Goal: Task Accomplishment & Management: Manage account settings

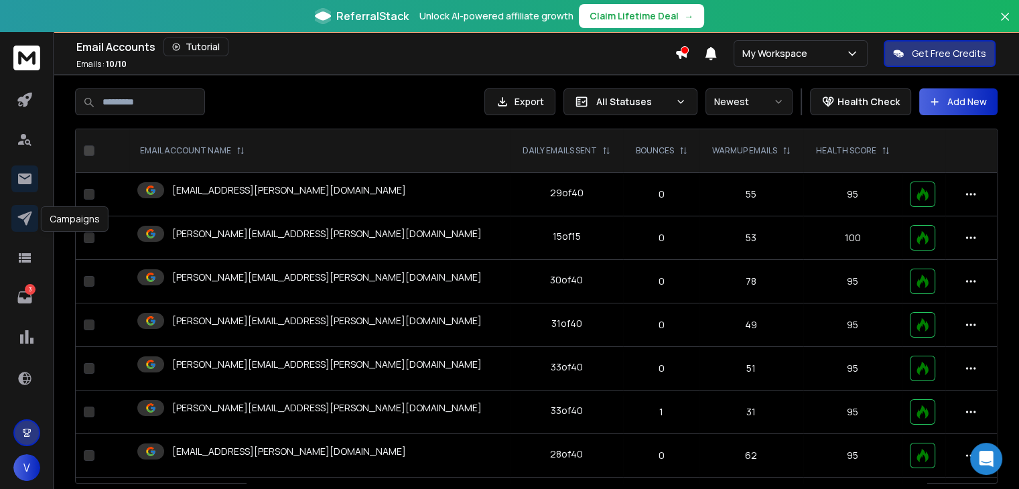
click at [24, 220] on icon at bounding box center [24, 219] width 14 height 14
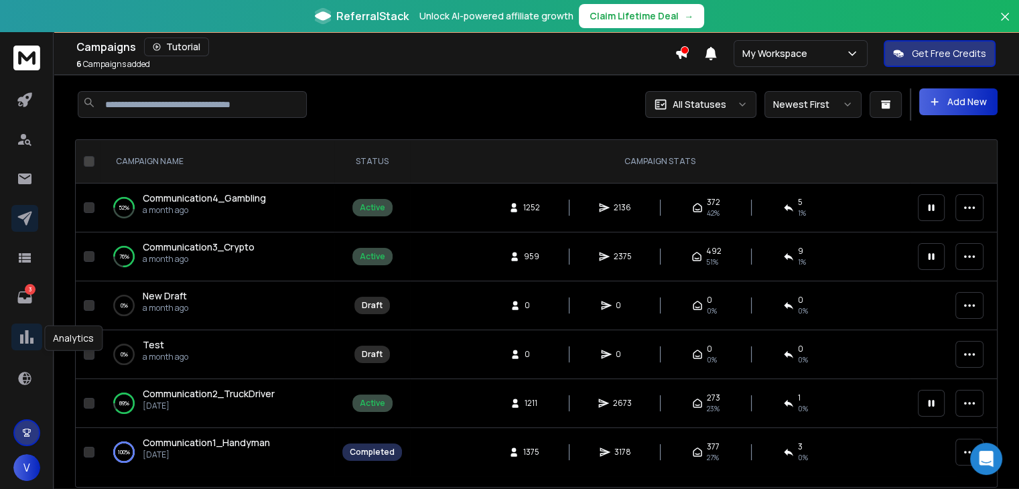
click at [31, 339] on icon at bounding box center [26, 336] width 13 height 13
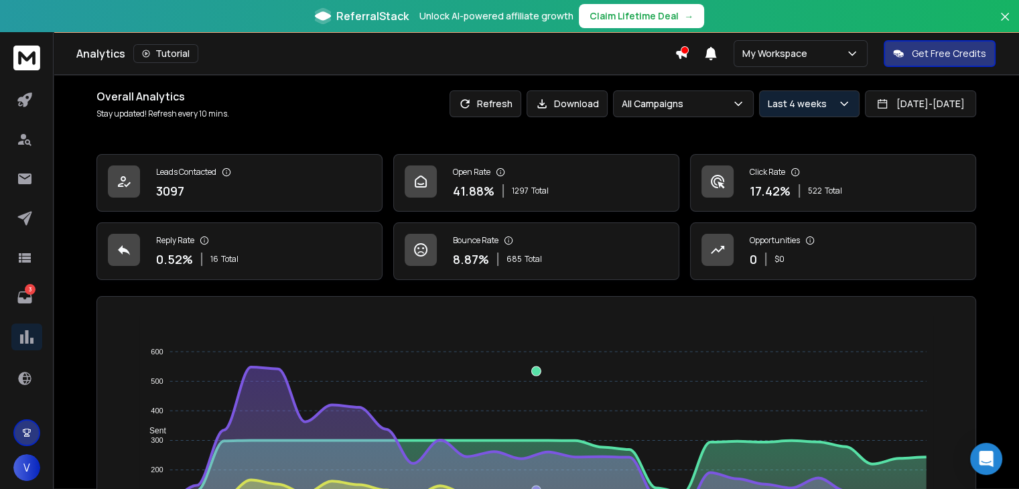
click at [794, 99] on div "Last 4 weeks" at bounding box center [809, 103] width 83 height 13
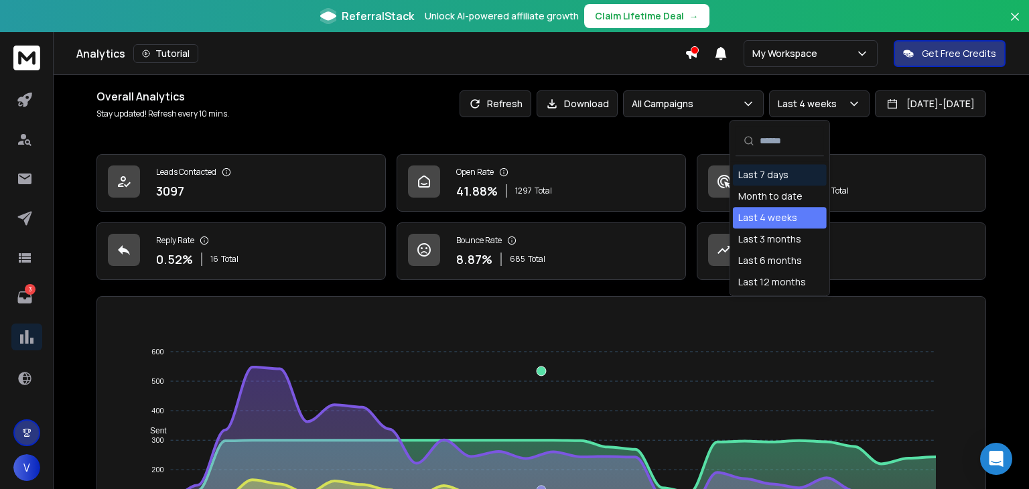
click at [782, 170] on div "Last 7 days" at bounding box center [764, 174] width 50 height 13
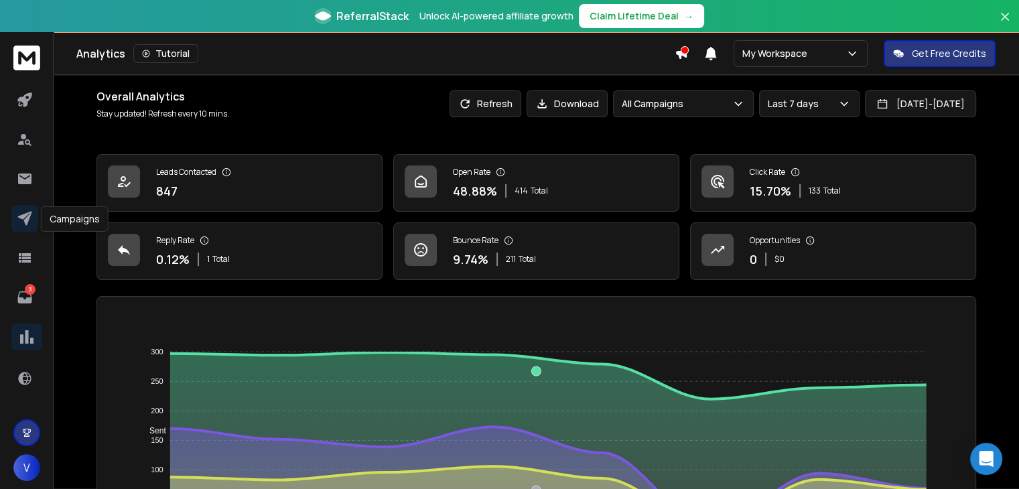
click at [24, 208] on link at bounding box center [24, 218] width 27 height 27
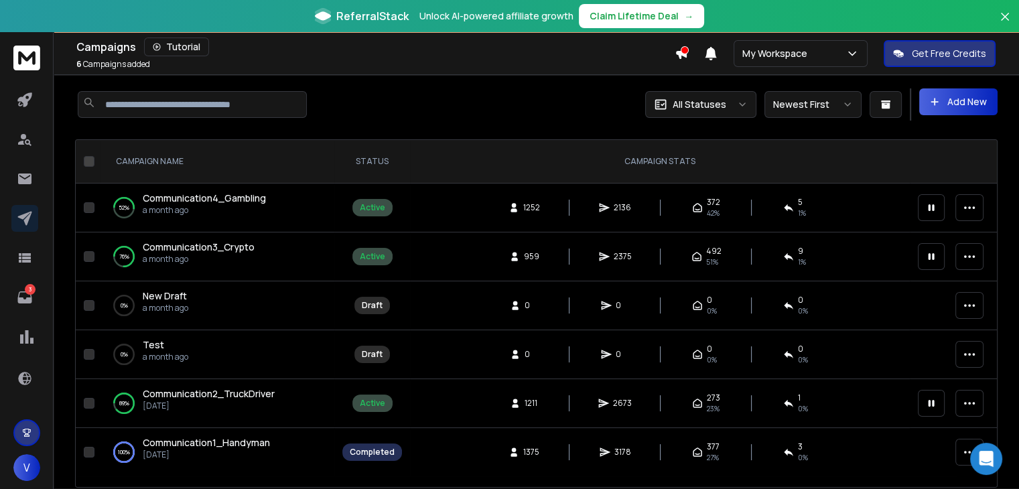
click at [231, 237] on td "76 % Communication3_Crypto a month ago" at bounding box center [217, 257] width 235 height 49
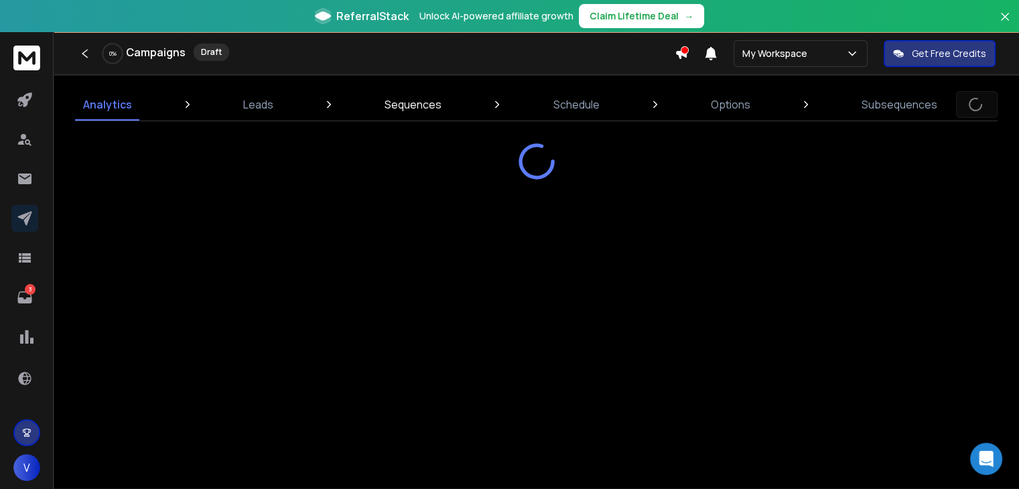
click at [412, 111] on p "Sequences" at bounding box center [413, 105] width 57 height 16
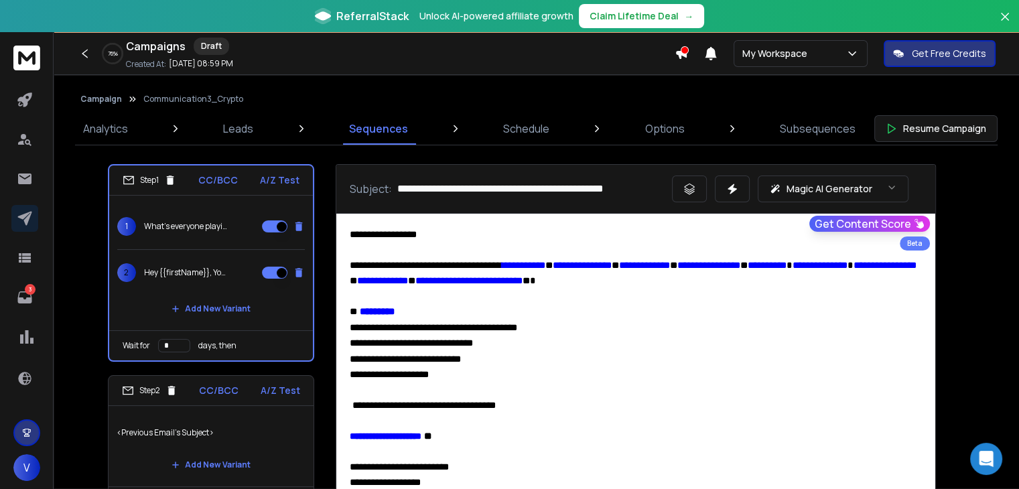
click at [854, 270] on link "**********" at bounding box center [885, 265] width 63 height 9
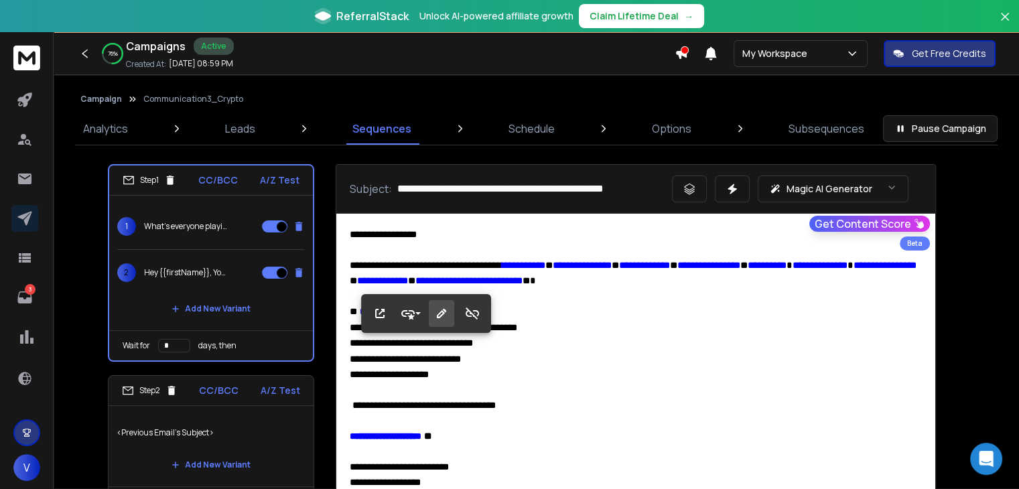
click at [442, 312] on icon "button" at bounding box center [442, 314] width 16 height 16
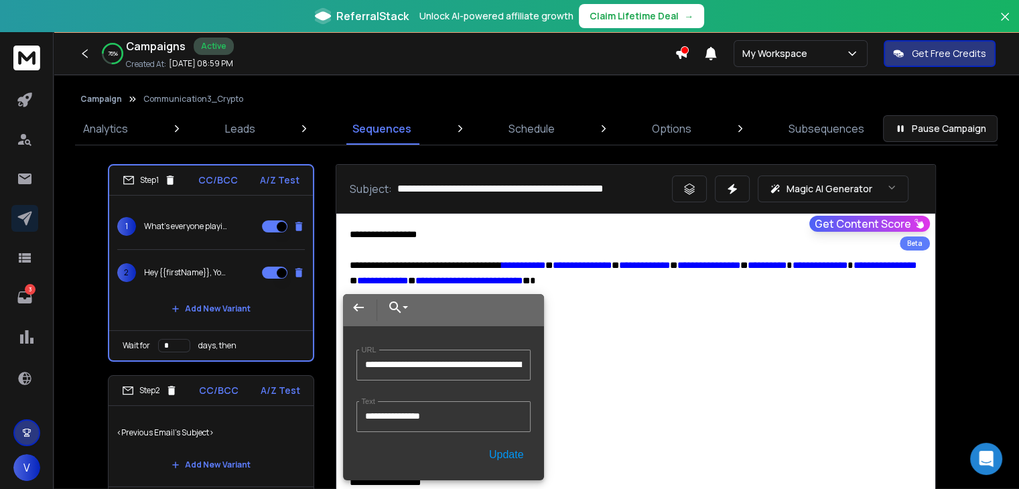
click at [633, 325] on div "**********" at bounding box center [636, 366] width 572 height 279
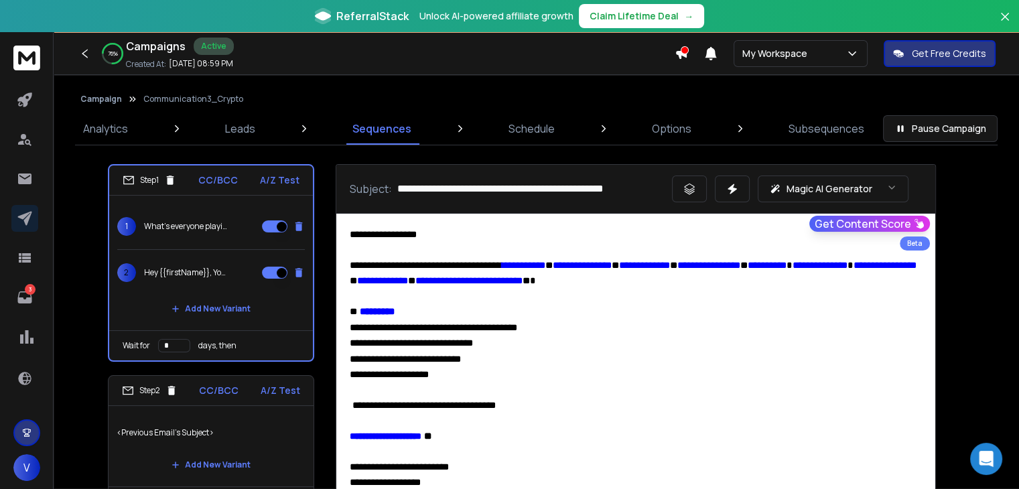
click at [534, 261] on link "**********" at bounding box center [524, 265] width 44 height 9
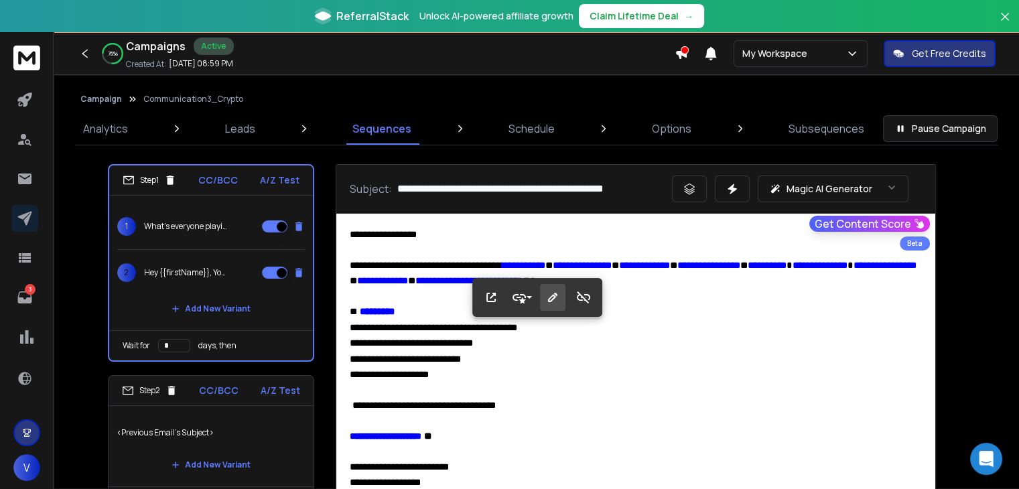
type input "**********"
click at [546, 294] on icon "button" at bounding box center [553, 298] width 16 height 16
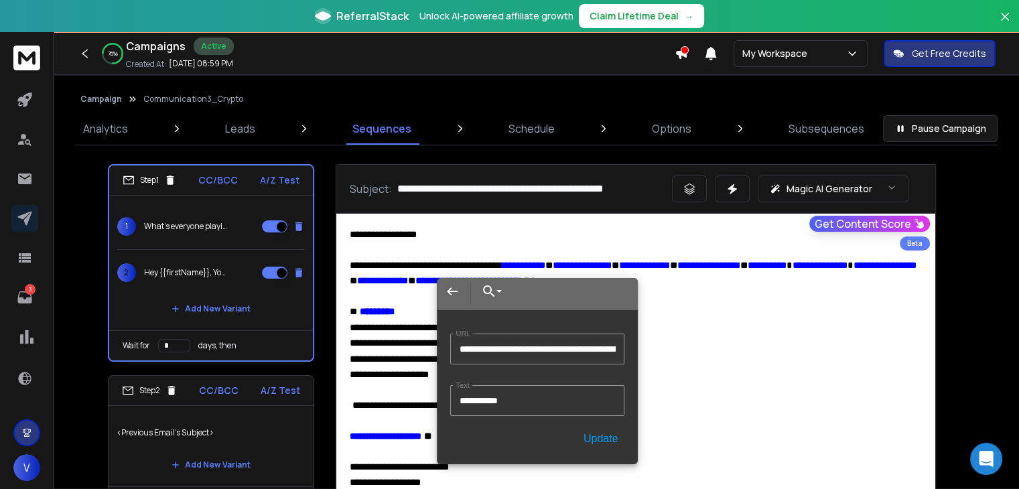
click at [539, 60] on div "76 % Campaigns Active Created At: Sep 18, 2025, 08:59 PM My Workspace Get Free …" at bounding box center [509, 53] width 1019 height 43
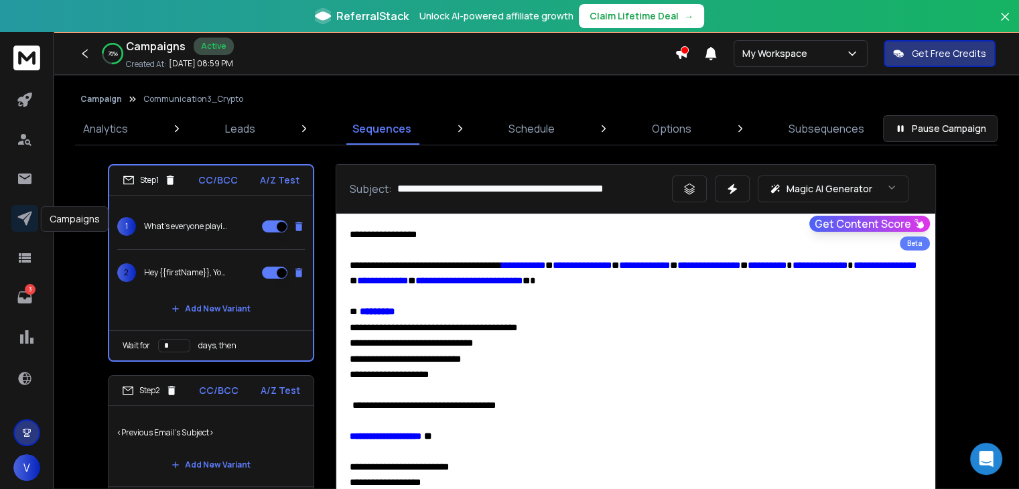
click at [25, 215] on icon at bounding box center [24, 219] width 14 height 14
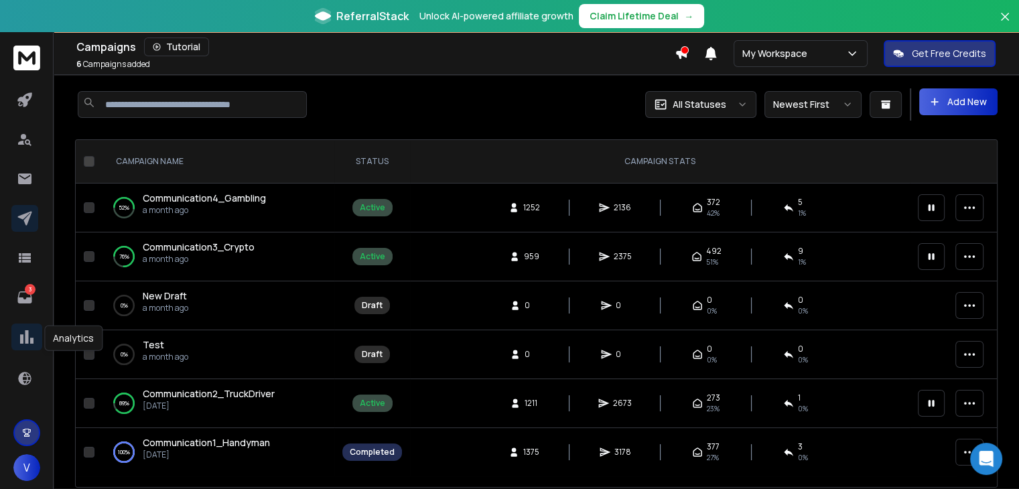
click at [24, 328] on icon at bounding box center [27, 337] width 20 height 20
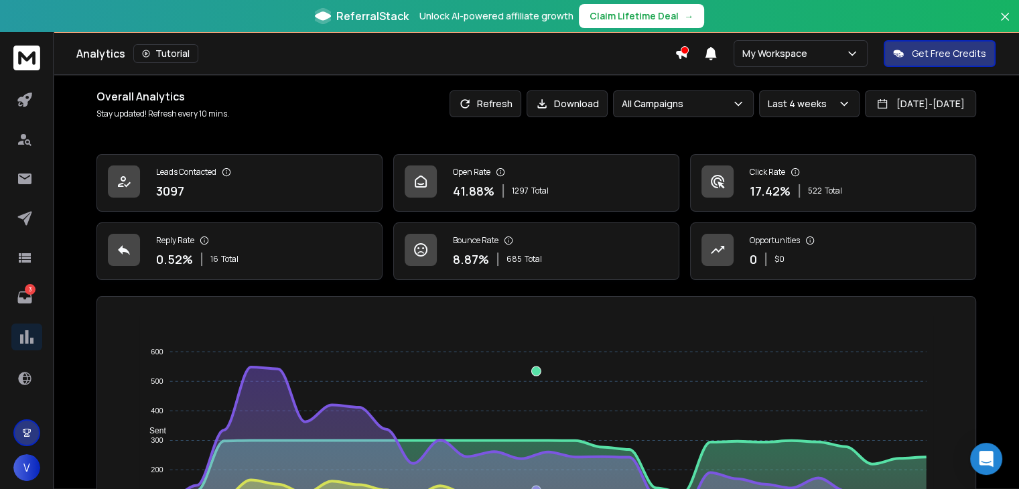
click at [838, 105] on icon "button" at bounding box center [844, 103] width 13 height 13
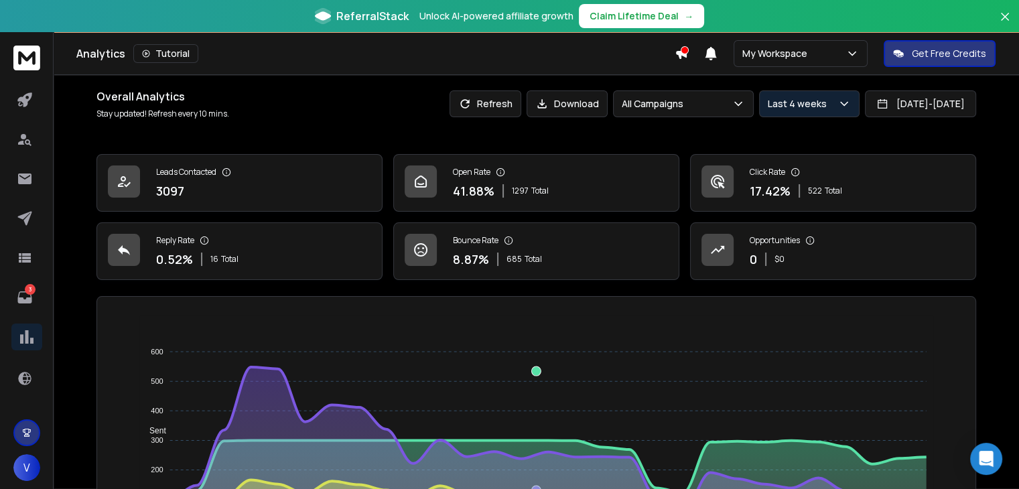
click at [770, 98] on p "Last 4 weeks" at bounding box center [800, 103] width 64 height 13
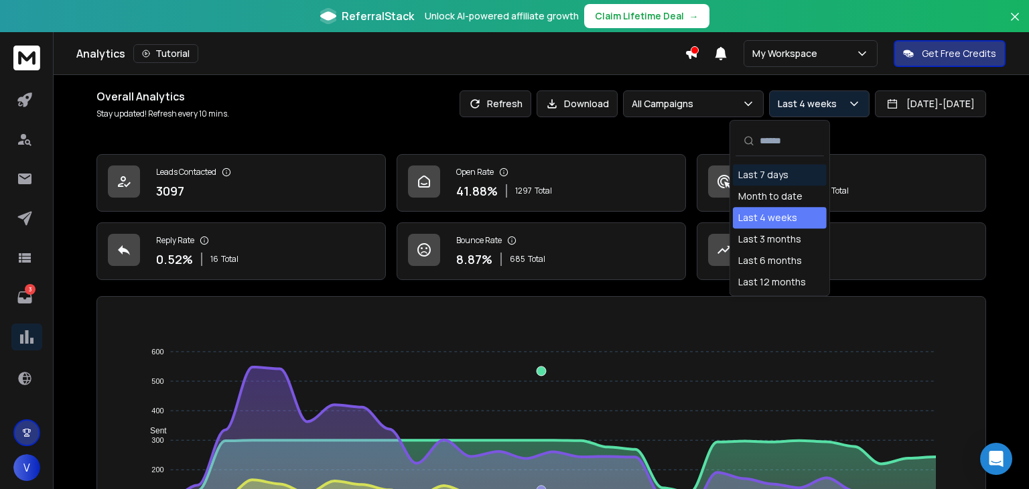
click at [778, 98] on p "Last 4 weeks" at bounding box center [810, 103] width 64 height 13
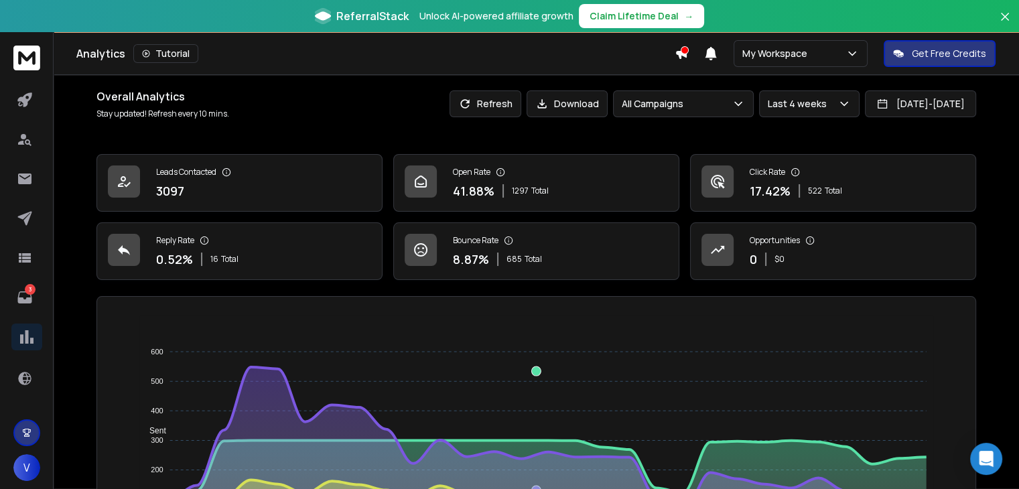
click at [810, 192] on span "522" at bounding box center [815, 191] width 14 height 11
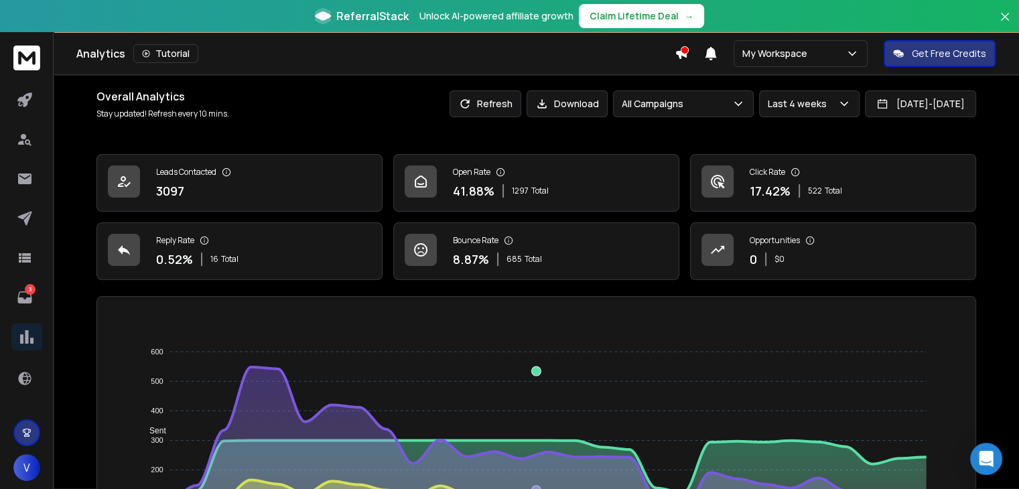
click at [810, 192] on span "522" at bounding box center [815, 191] width 14 height 11
click at [798, 173] on icon at bounding box center [795, 172] width 9 height 9
click at [554, 106] on p "Download" at bounding box center [576, 103] width 45 height 13
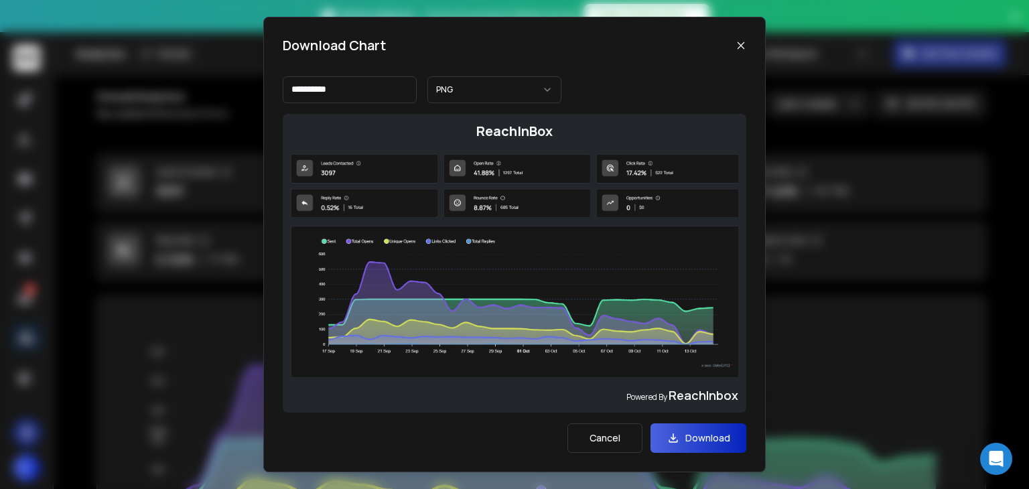
click at [369, 89] on input "**********" at bounding box center [350, 89] width 134 height 27
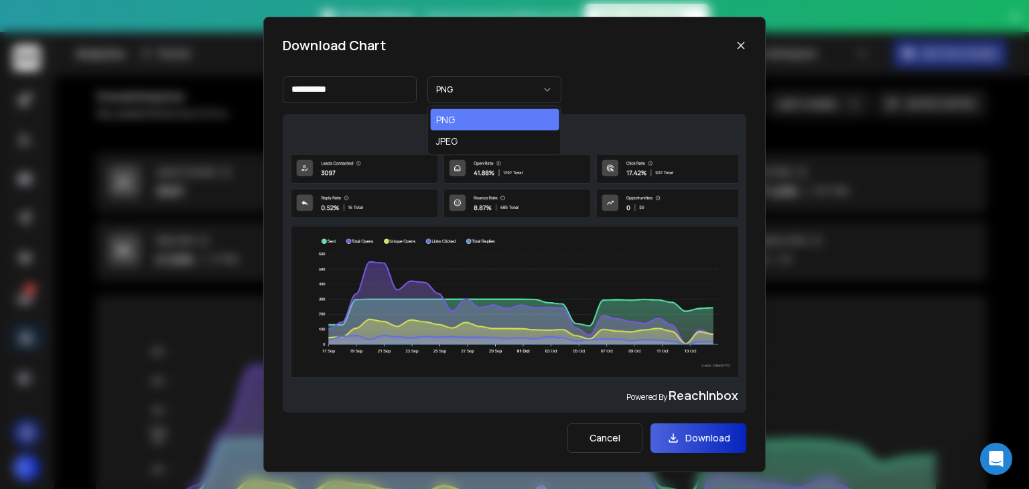
click at [489, 80] on button "PNG" at bounding box center [495, 89] width 134 height 27
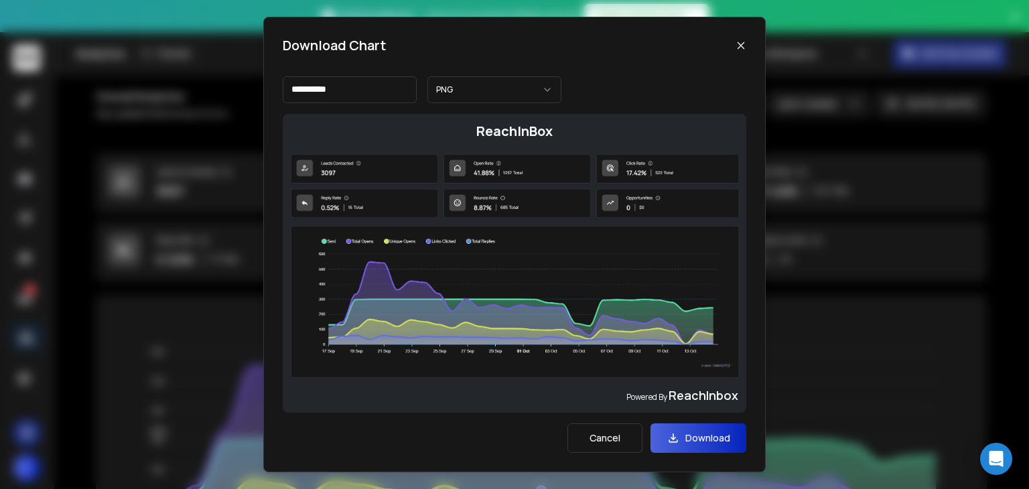
click at [741, 40] on icon at bounding box center [741, 45] width 11 height 11
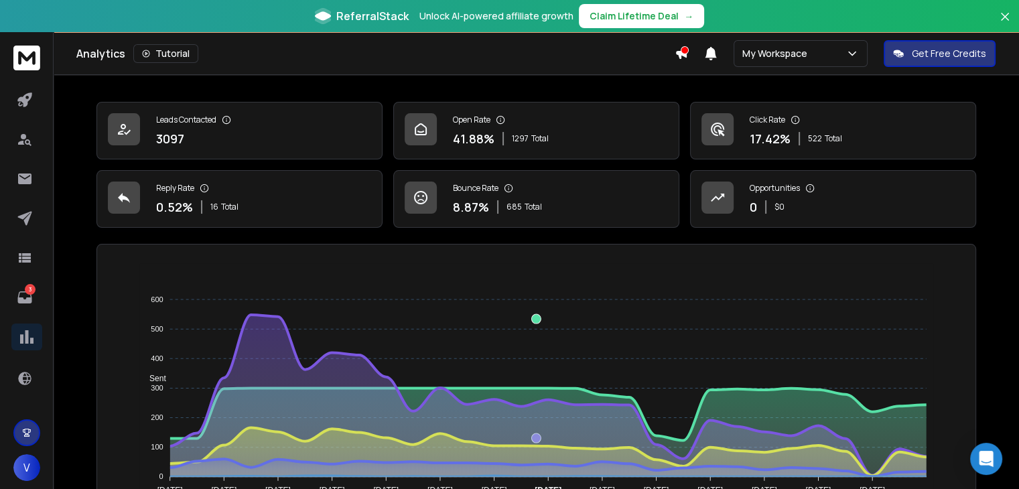
scroll to position [460, 0]
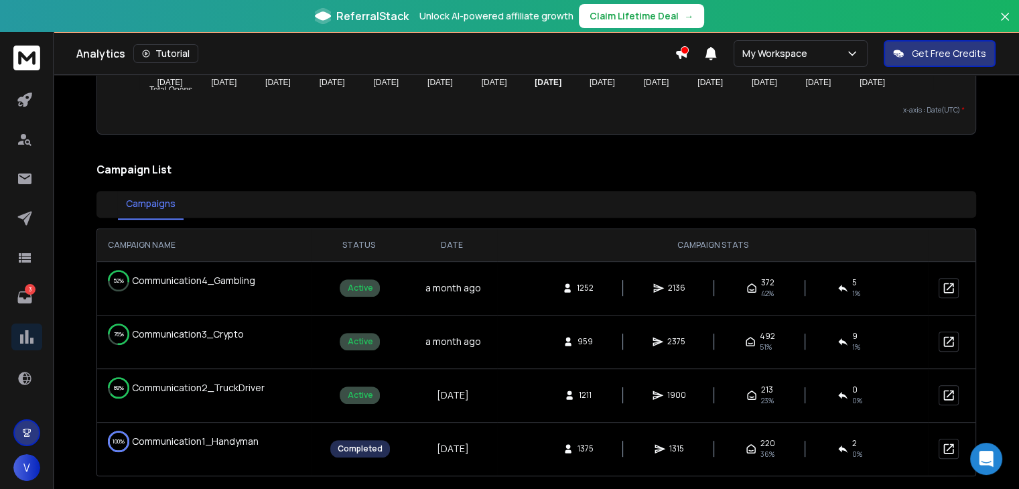
click at [948, 293] on icon at bounding box center [948, 287] width 13 height 13
click at [27, 294] on p "3" at bounding box center [30, 289] width 11 height 11
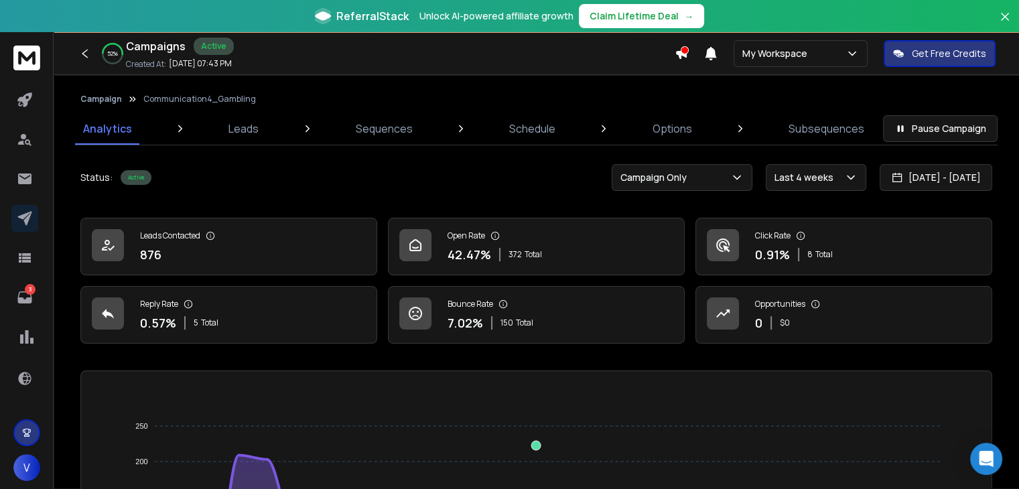
click at [97, 95] on button "Campaign" at bounding box center [101, 99] width 42 height 11
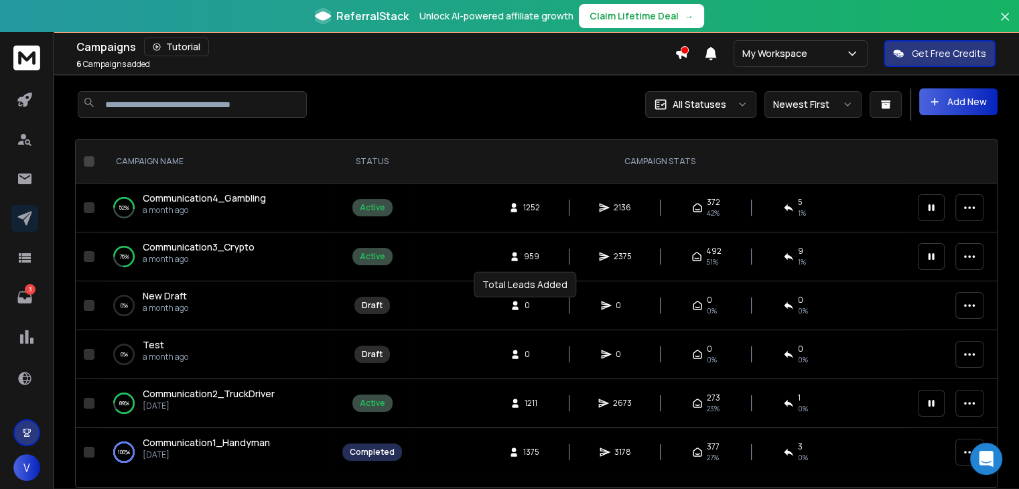
scroll to position [102, 0]
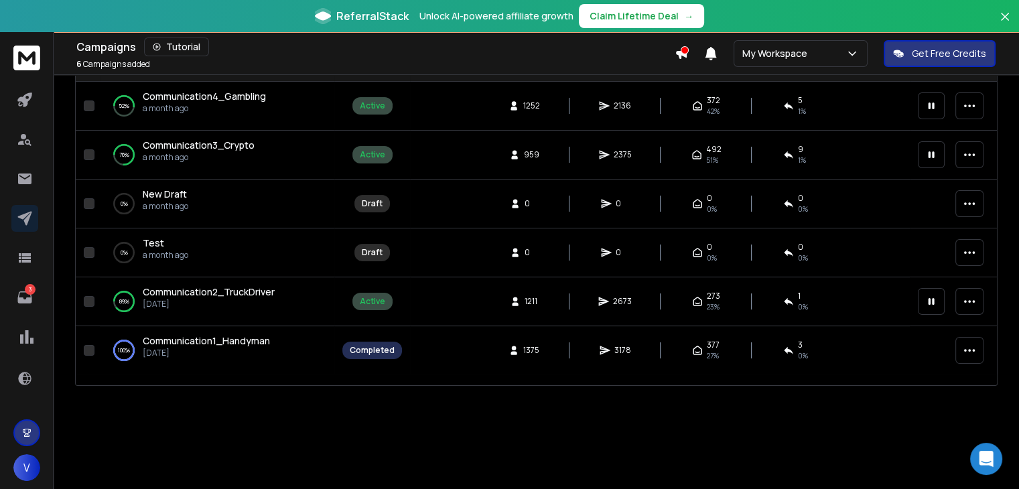
click at [254, 342] on span "Communication1_Handyman" at bounding box center [206, 340] width 127 height 13
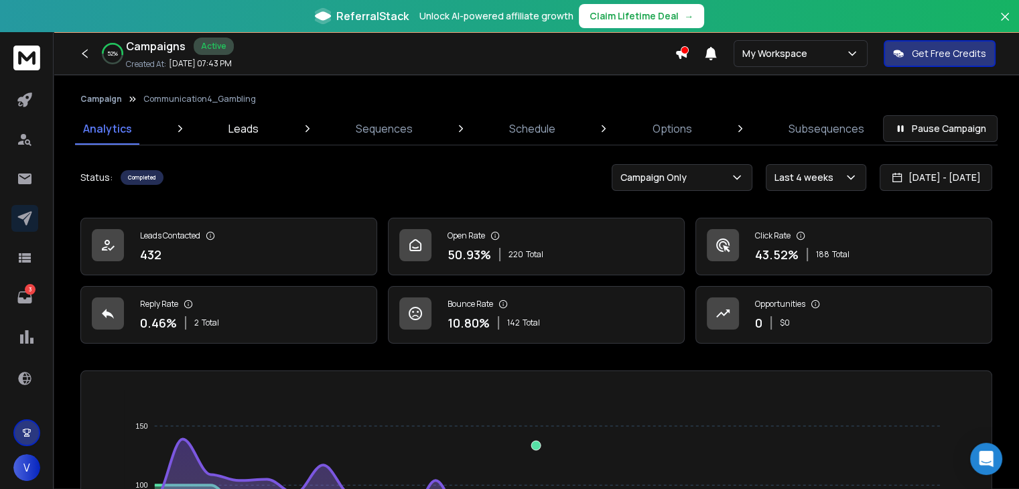
click at [260, 140] on link "Leads" at bounding box center [243, 129] width 46 height 32
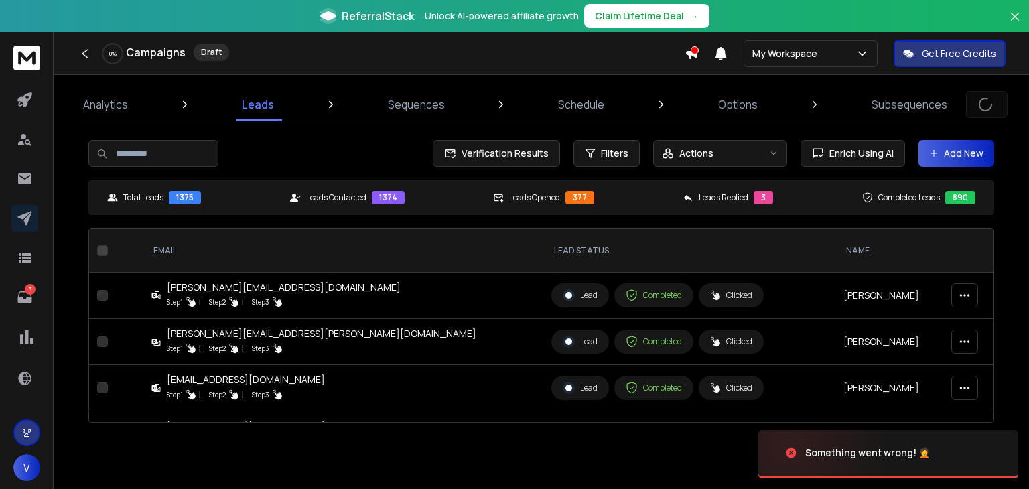
click at [292, 58] on div "0 % Campaigns Draft My Workspace Get Free Credits" at bounding box center [514, 53] width 1029 height 43
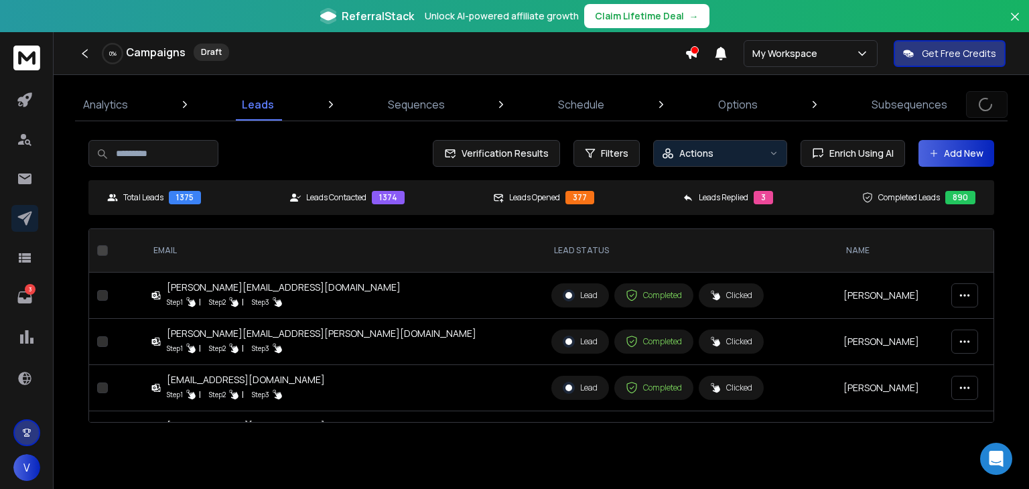
click at [678, 154] on div "Actions" at bounding box center [713, 153] width 102 height 13
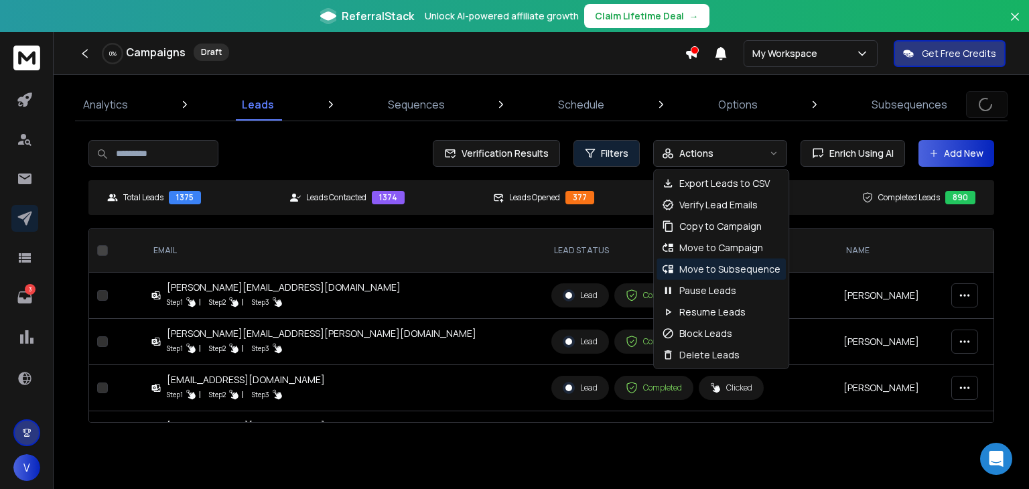
click at [615, 155] on span "Filters" at bounding box center [614, 153] width 27 height 13
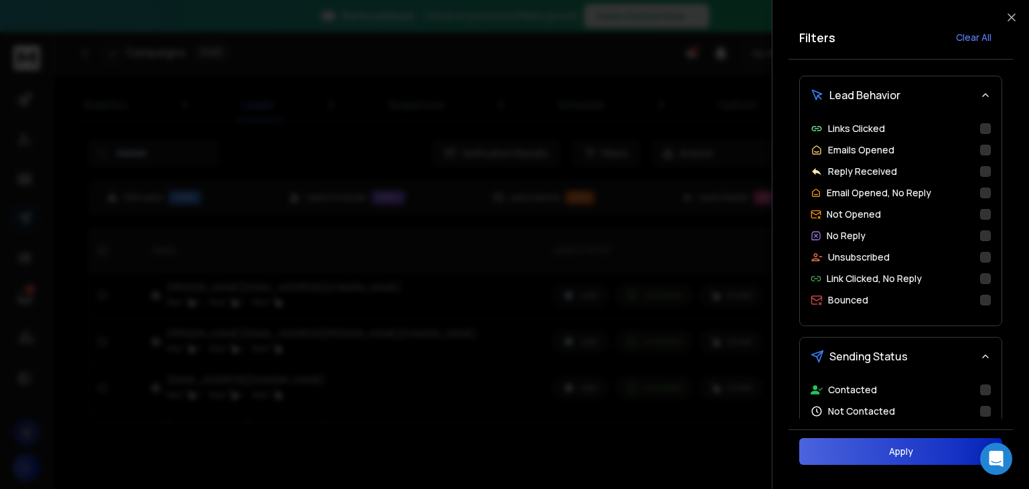
click at [981, 277] on button "Link Clicked, No Reply" at bounding box center [986, 278] width 11 height 11
click at [903, 448] on button "Apply" at bounding box center [901, 451] width 203 height 27
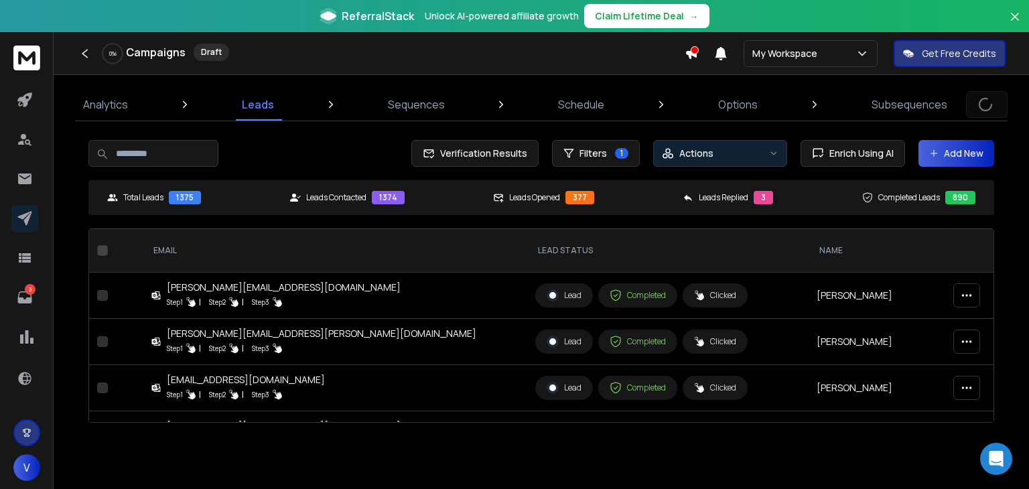
click at [697, 144] on button "Actions" at bounding box center [720, 153] width 134 height 27
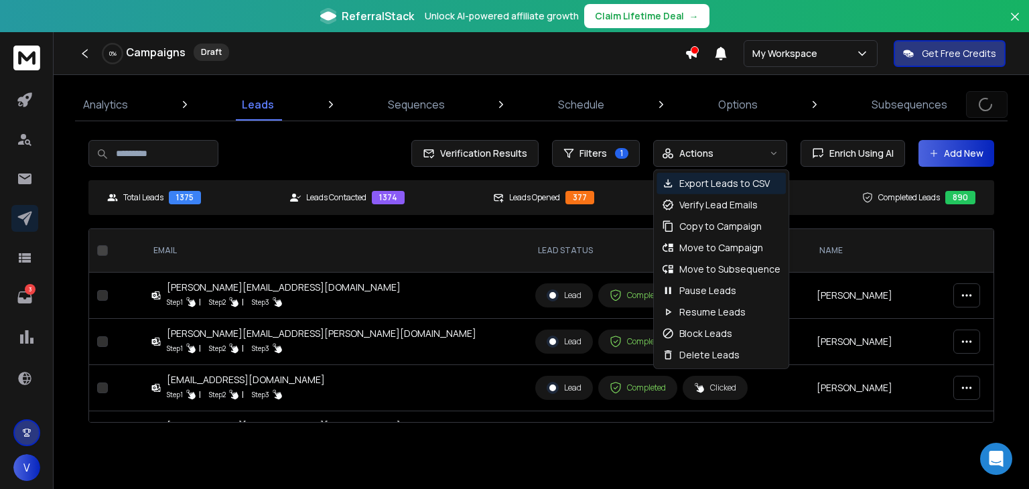
click at [749, 189] on p "Export Leads to CSV" at bounding box center [725, 183] width 90 height 13
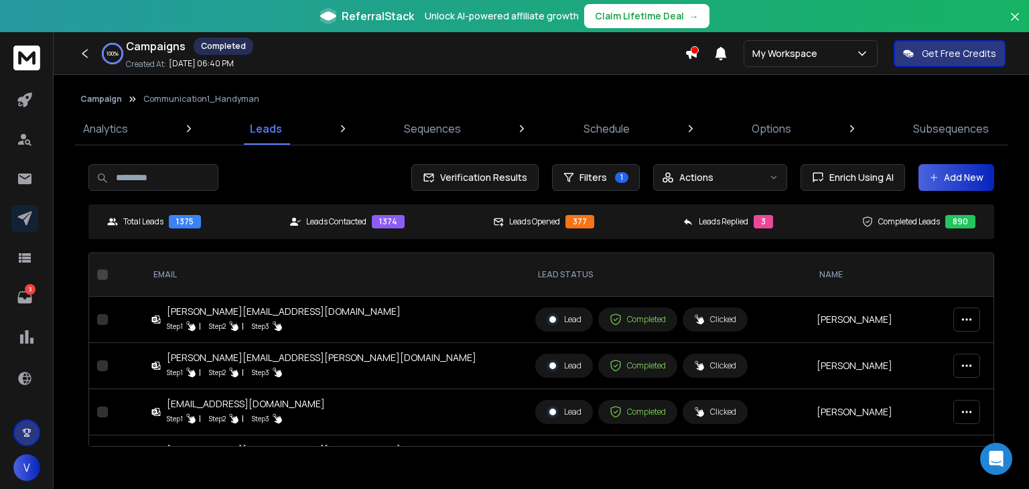
click at [578, 226] on div "377" at bounding box center [580, 221] width 29 height 13
click at [598, 176] on span "Filters" at bounding box center [593, 177] width 27 height 13
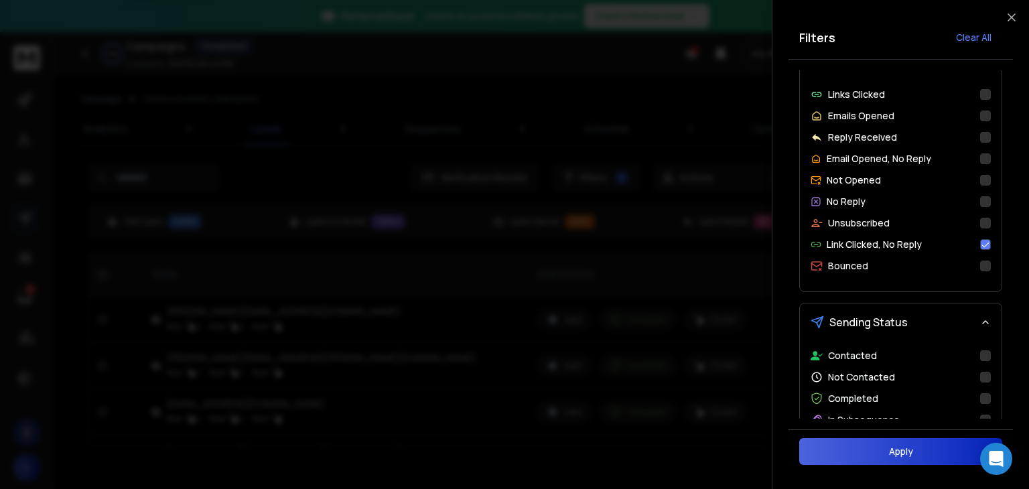
scroll to position [24, 0]
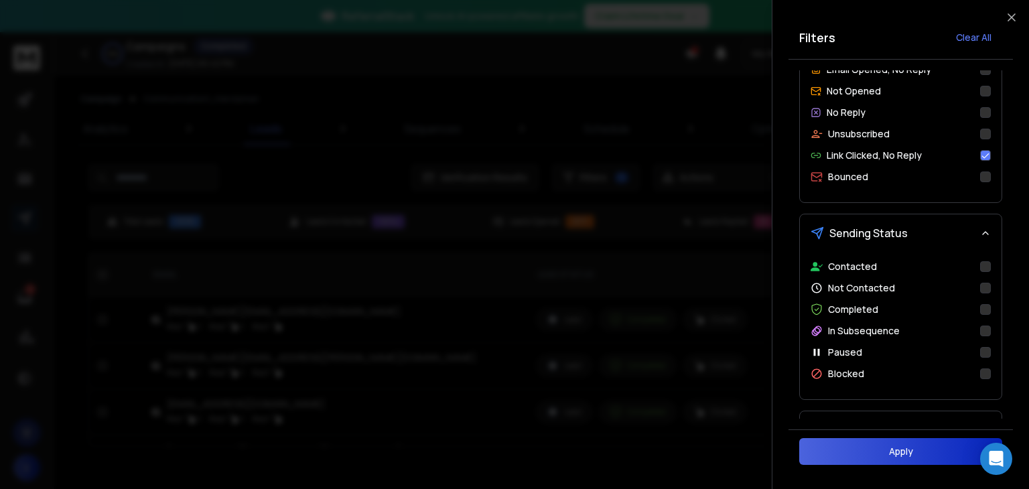
click at [869, 252] on div "Contacted Not Contacted Completed In Subsequence Paused Blocked" at bounding box center [901, 325] width 202 height 147
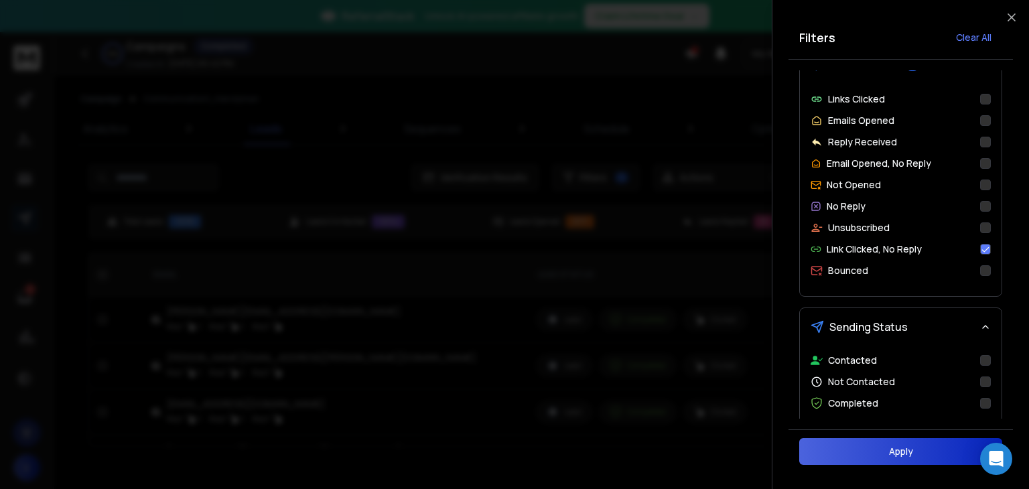
scroll to position [0, 0]
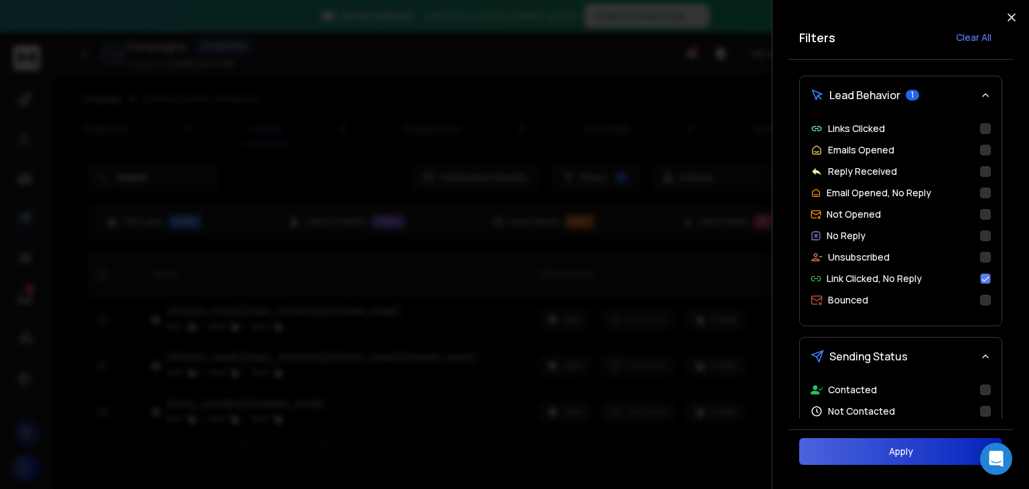
click at [1008, 15] on icon "button" at bounding box center [1011, 17] width 13 height 13
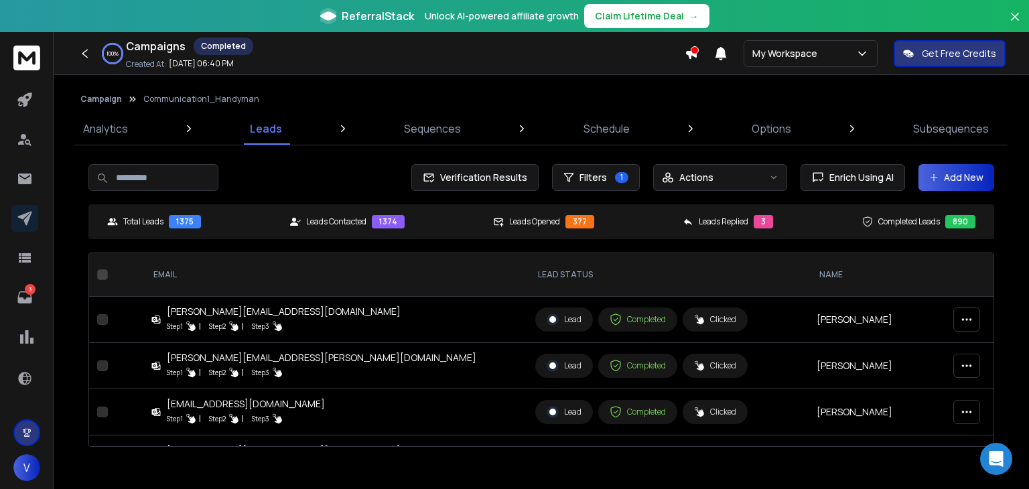
click at [97, 96] on button "Campaign" at bounding box center [101, 99] width 42 height 11
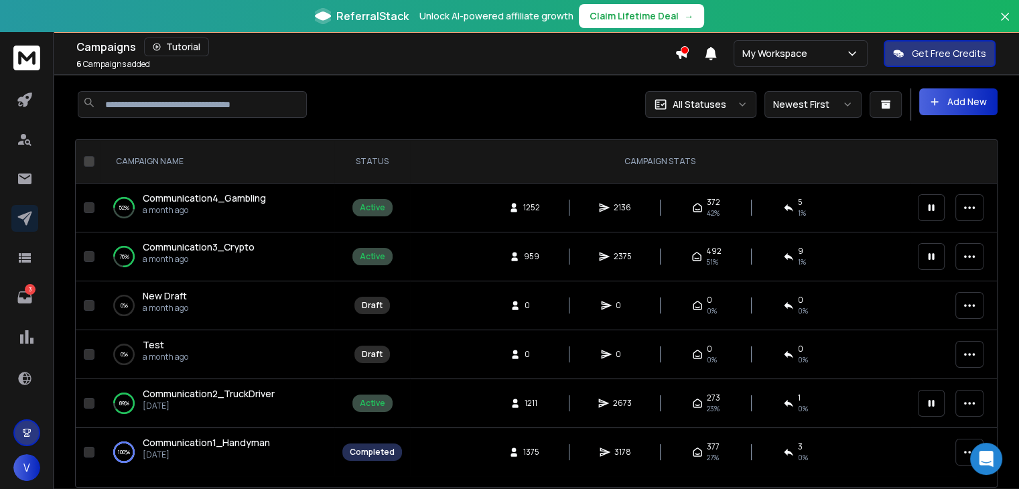
click at [194, 399] on span "Communication2_TruckDriver" at bounding box center [209, 393] width 132 height 13
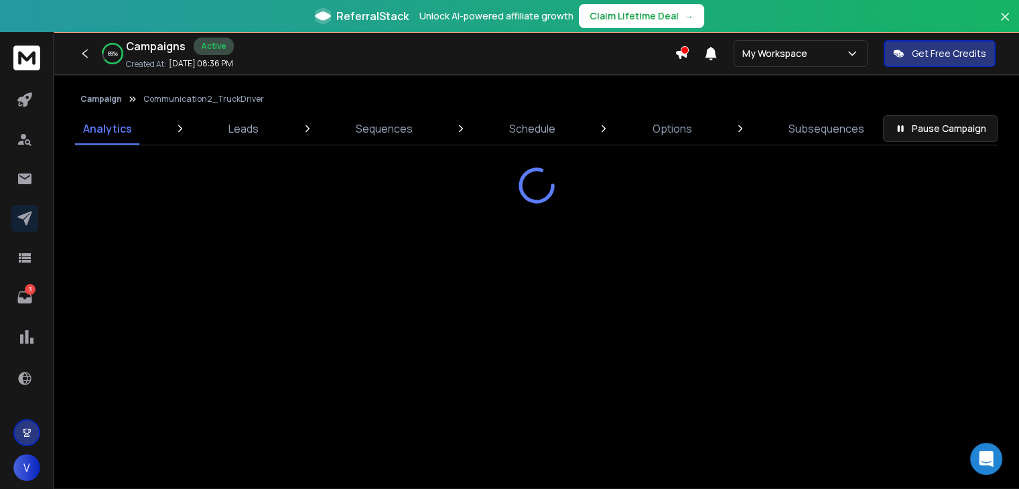
click at [473, 65] on div "89 % Campaigns Active Created At: [DATE] 08:36 PM My Workspace Get Free Credits" at bounding box center [509, 53] width 1019 height 43
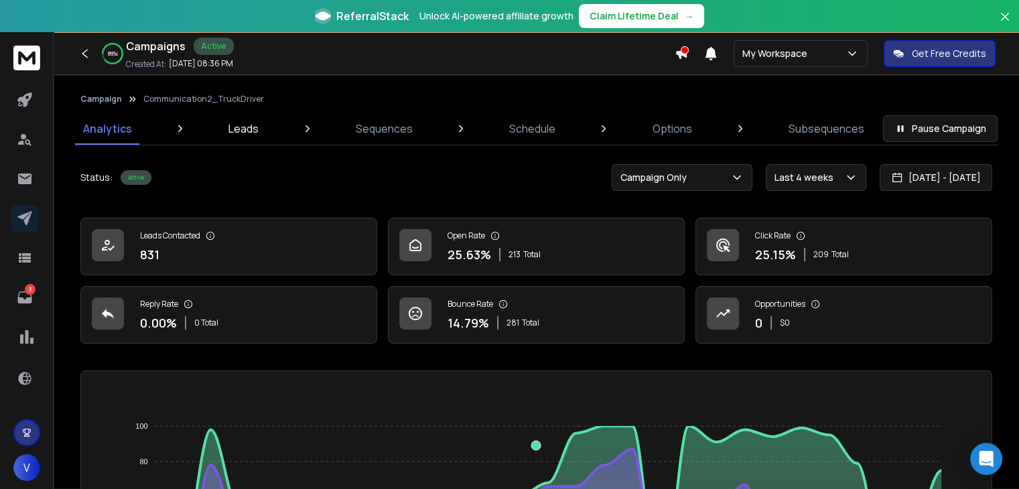
click at [255, 121] on p "Leads" at bounding box center [244, 129] width 30 height 16
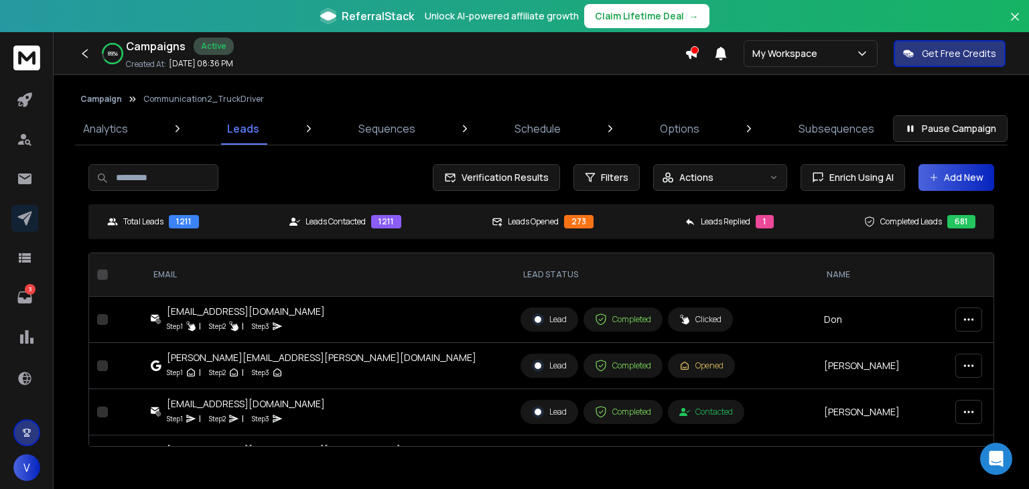
click at [446, 74] on div "89 % Campaigns Active Created At: [DATE] 08:36 PM My Workspace Get Free Credits" at bounding box center [514, 53] width 1029 height 43
click at [533, 178] on span "Verification Results" at bounding box center [502, 177] width 92 height 13
click at [614, 173] on span "Filters" at bounding box center [614, 177] width 27 height 13
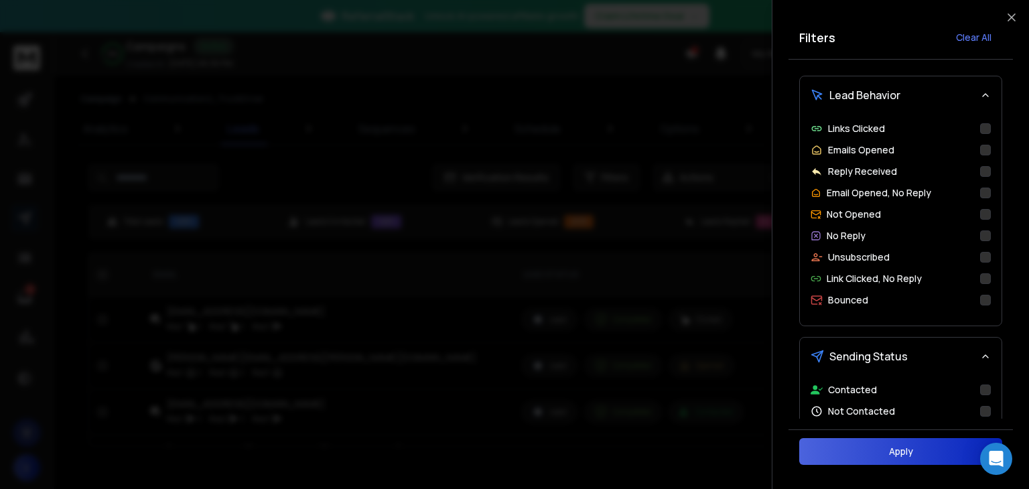
click at [981, 275] on button "Link Clicked, No Reply" at bounding box center [986, 278] width 11 height 11
click at [917, 443] on button "Apply" at bounding box center [901, 451] width 203 height 27
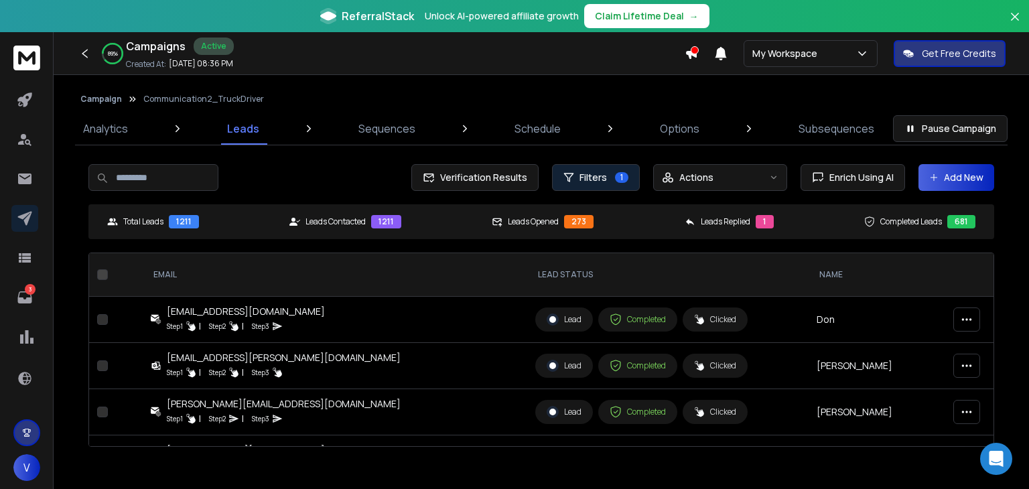
click at [604, 178] on span "Filters" at bounding box center [593, 177] width 27 height 13
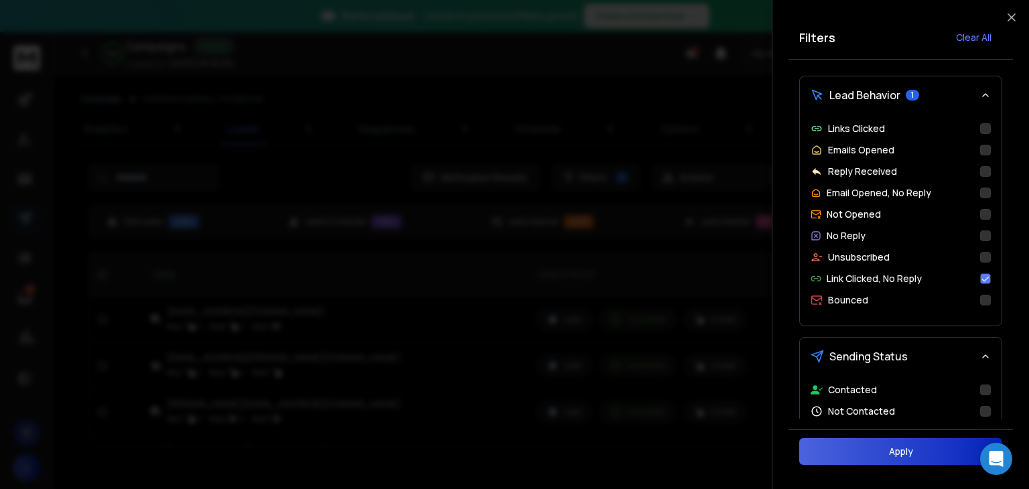
click at [905, 456] on button "Apply" at bounding box center [901, 451] width 203 height 27
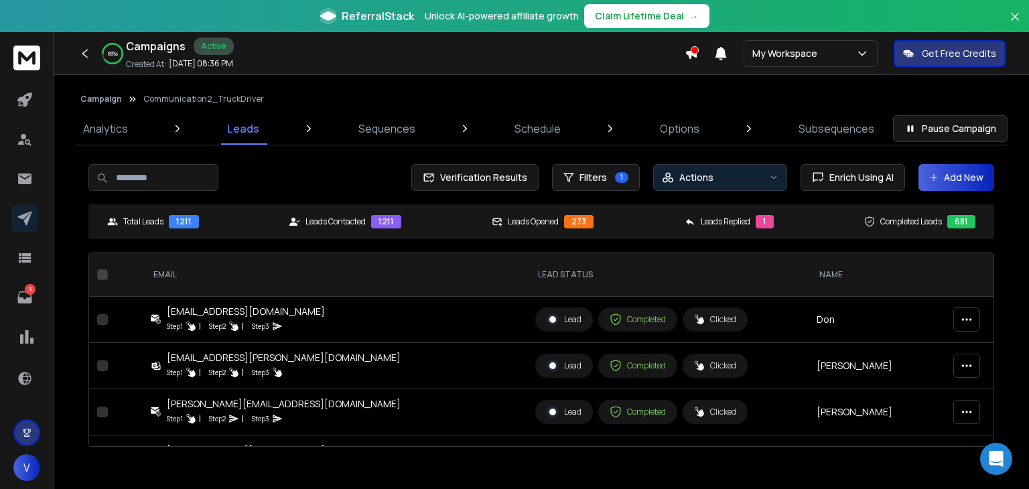
click at [712, 179] on p "Actions" at bounding box center [697, 177] width 34 height 13
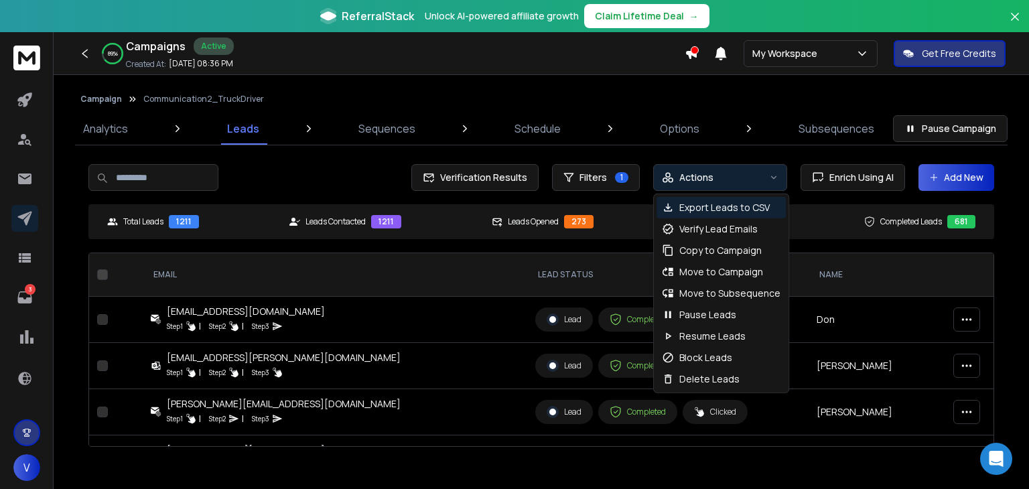
click at [712, 179] on p "Actions" at bounding box center [697, 177] width 34 height 13
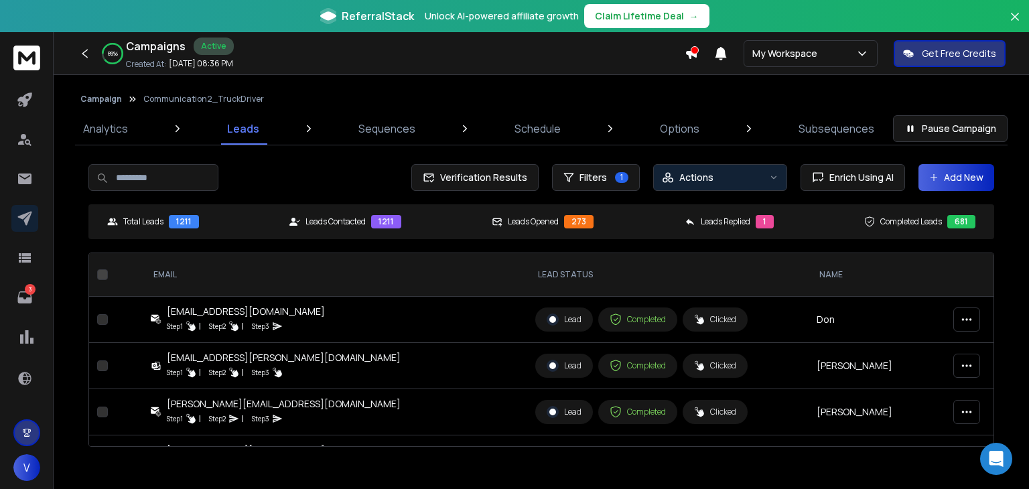
click at [758, 176] on div "Actions" at bounding box center [713, 177] width 102 height 13
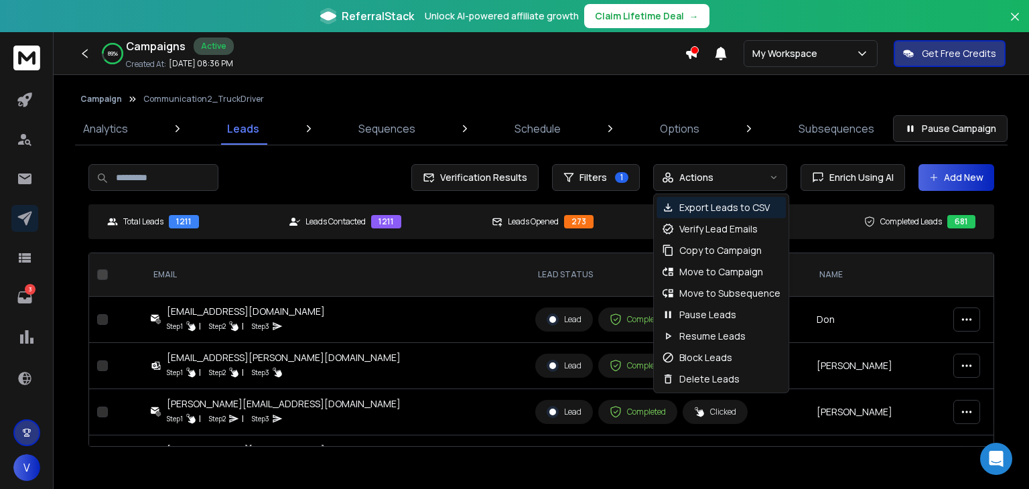
click at [729, 208] on p "Export Leads to CSV" at bounding box center [725, 207] width 90 height 13
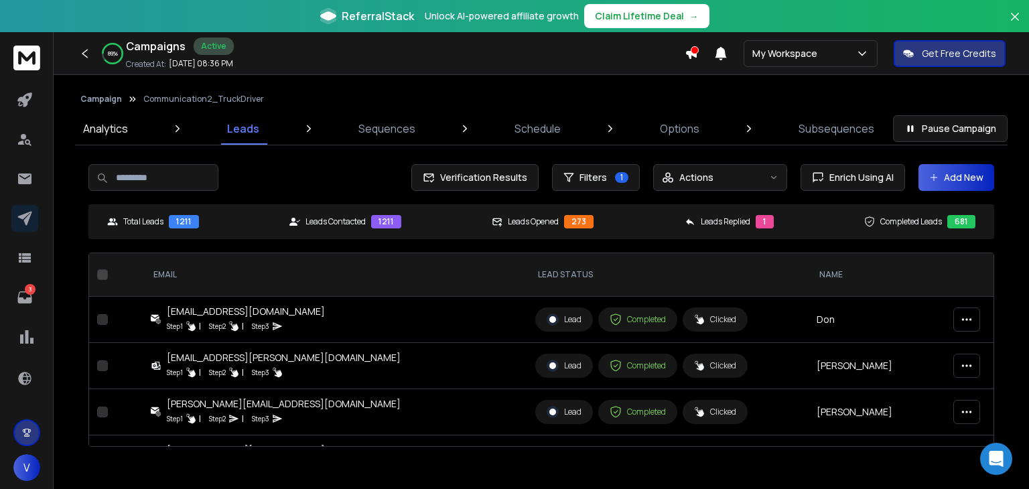
click at [133, 124] on link "Analytics" at bounding box center [105, 129] width 61 height 32
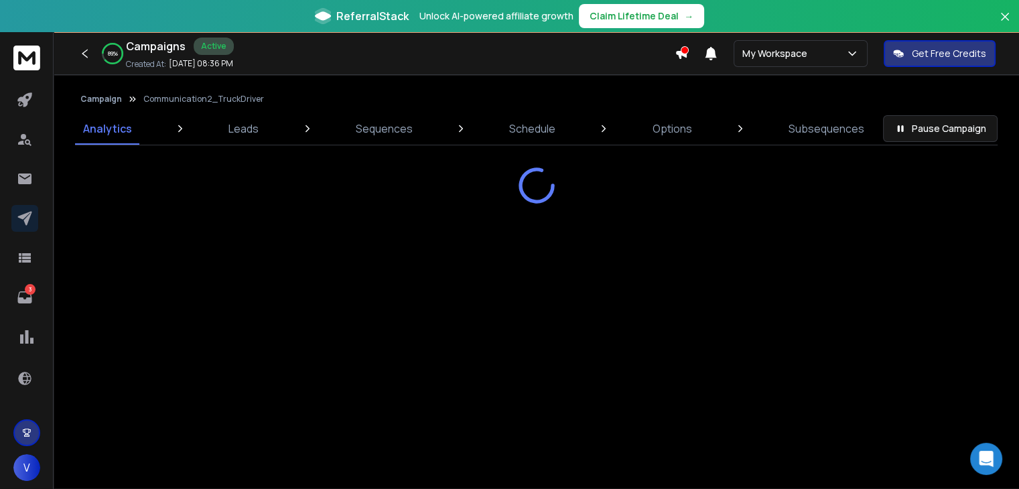
click at [497, 91] on div "Campaign Communication2_TruckDriver" at bounding box center [536, 98] width 923 height 21
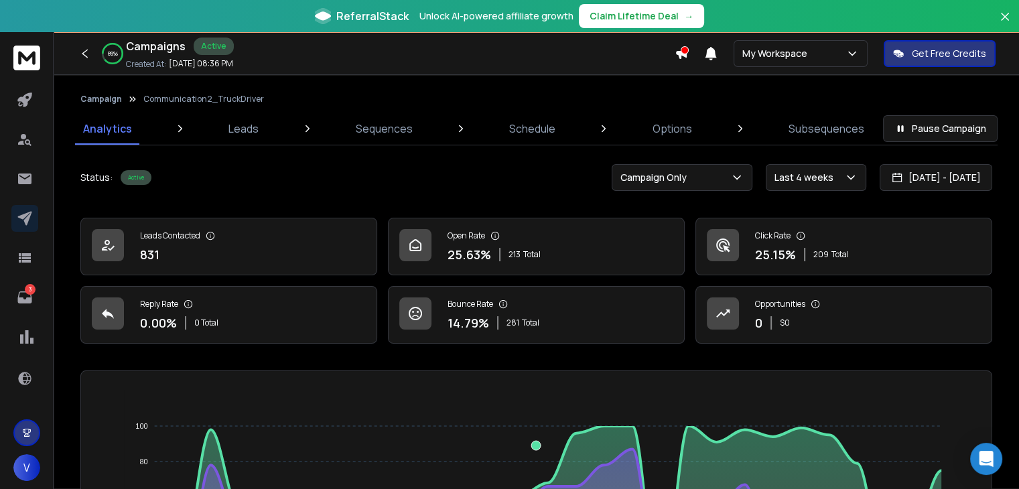
click at [103, 99] on button "Campaign" at bounding box center [101, 99] width 42 height 11
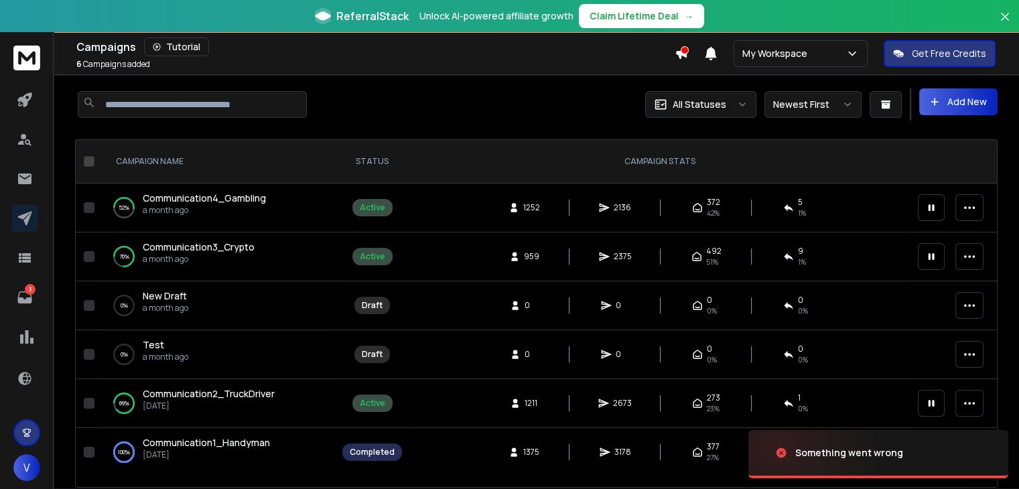
click at [204, 245] on span "Communication3_Crypto" at bounding box center [199, 247] width 112 height 13
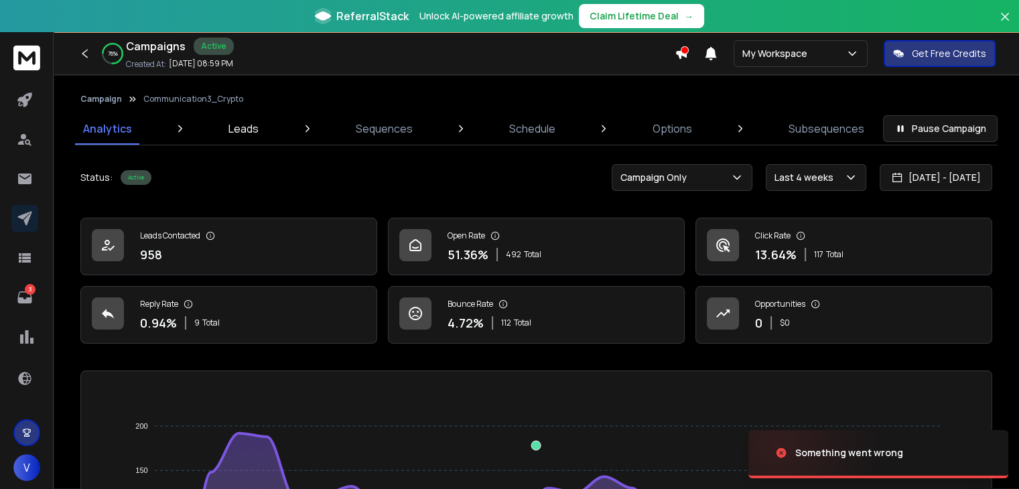
click at [255, 127] on p "Leads" at bounding box center [244, 129] width 30 height 16
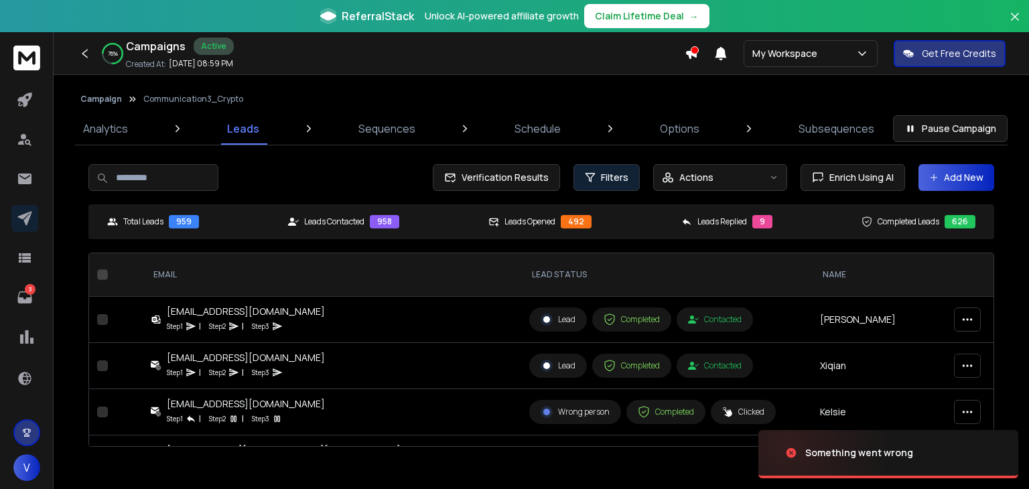
click at [604, 179] on span "Filters" at bounding box center [614, 177] width 27 height 13
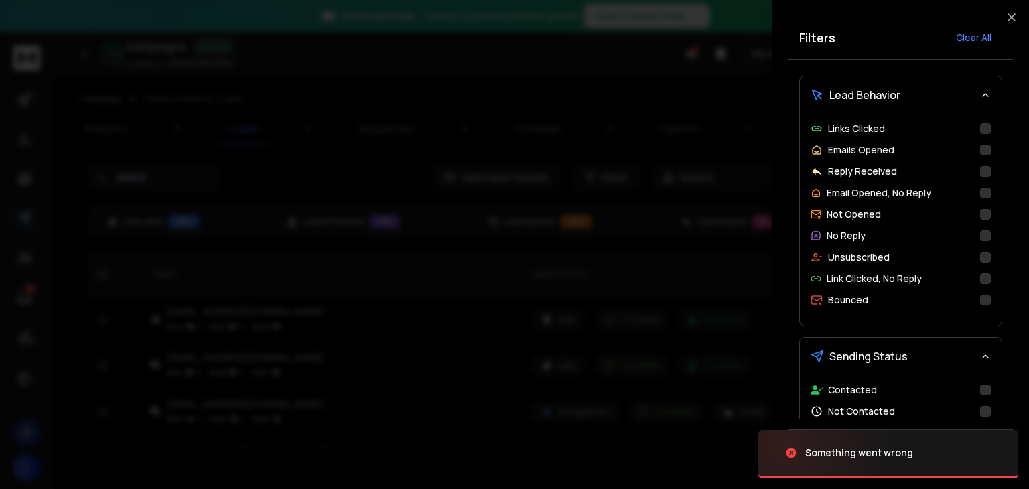
click at [970, 279] on div "Link Clicked, No Reply" at bounding box center [901, 278] width 180 height 13
click at [981, 278] on button "Link Clicked, No Reply" at bounding box center [986, 278] width 11 height 11
click at [788, 451] on ol "Something went wrong" at bounding box center [888, 455] width 281 height 70
click at [866, 19] on div "Filters Clear All" at bounding box center [901, 38] width 225 height 44
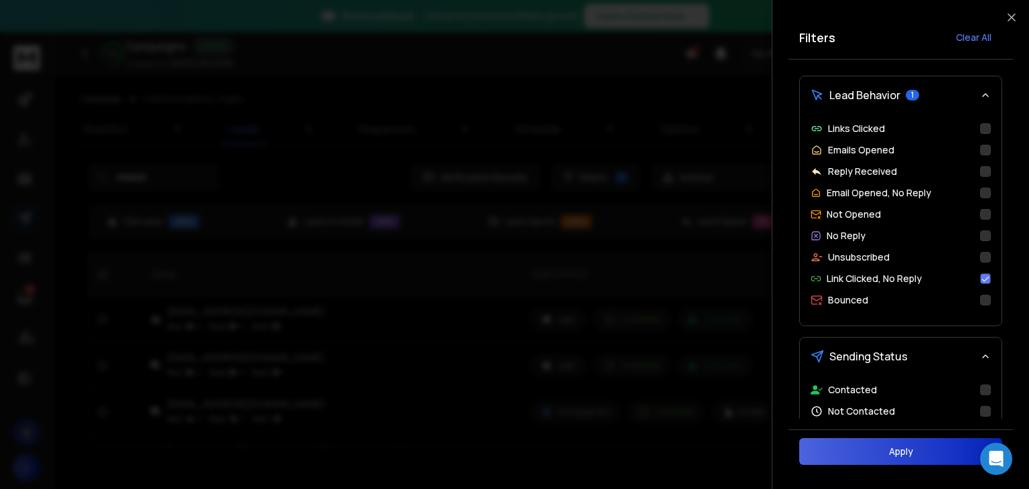
click at [910, 456] on button "Apply" at bounding box center [901, 451] width 203 height 27
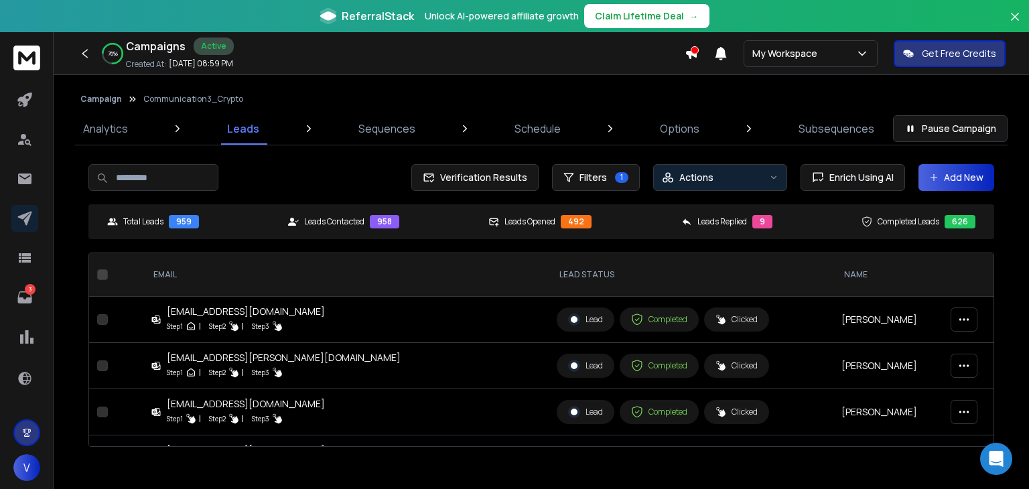
click at [681, 180] on p "Actions" at bounding box center [697, 177] width 34 height 13
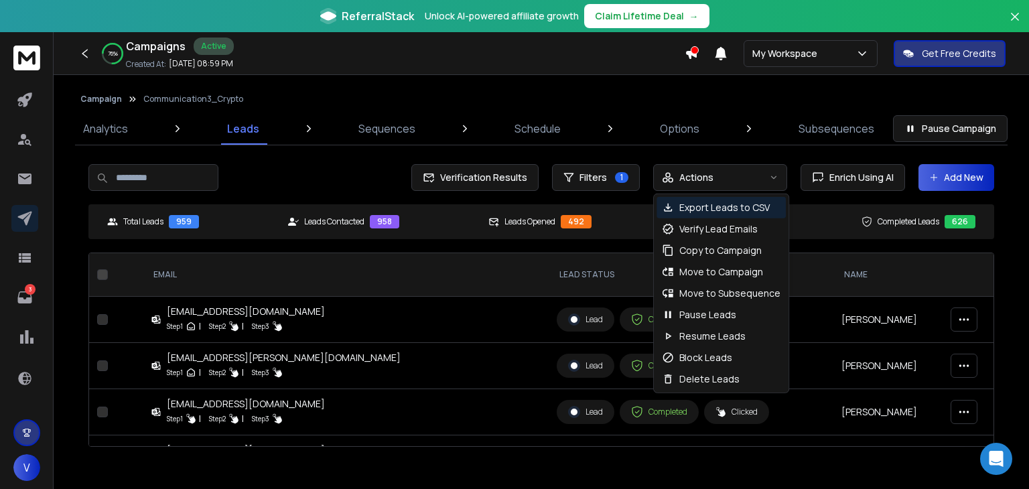
click at [730, 207] on p "Export Leads to CSV" at bounding box center [725, 207] width 90 height 13
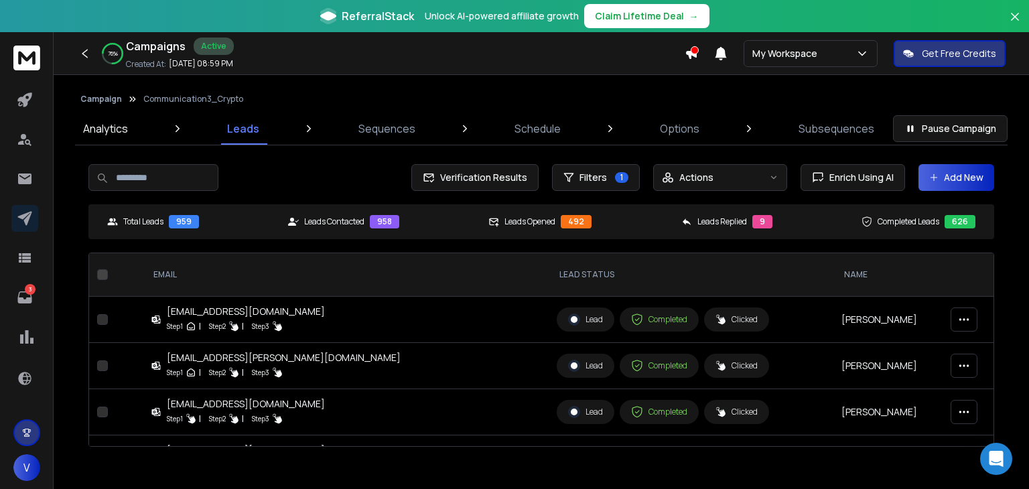
click at [133, 132] on link "Analytics" at bounding box center [105, 129] width 61 height 32
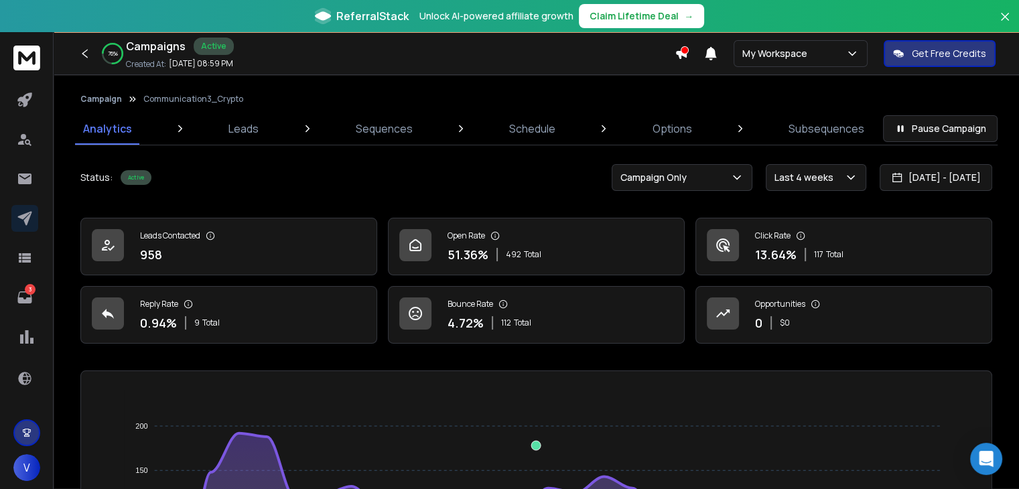
click at [101, 103] on button "Campaign" at bounding box center [101, 99] width 42 height 11
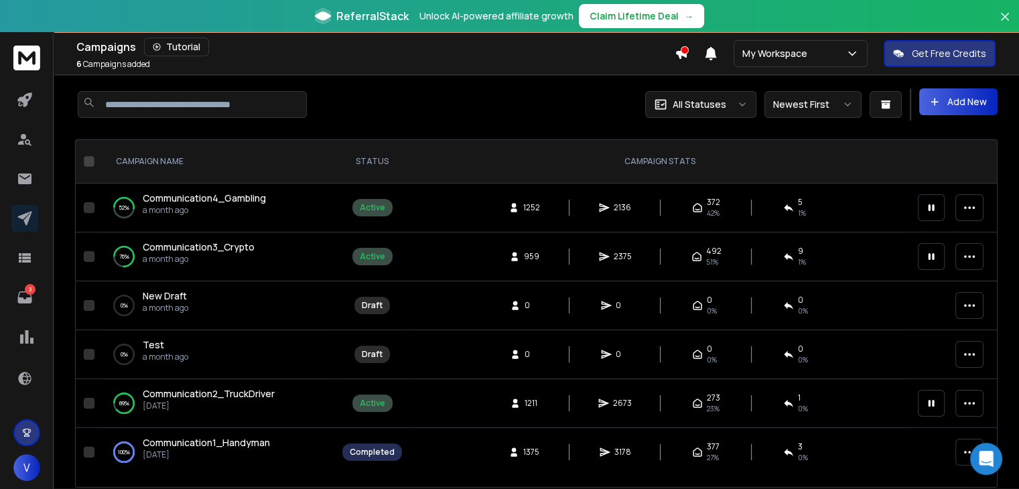
click at [249, 200] on span "Communication4_Gambling" at bounding box center [204, 198] width 123 height 13
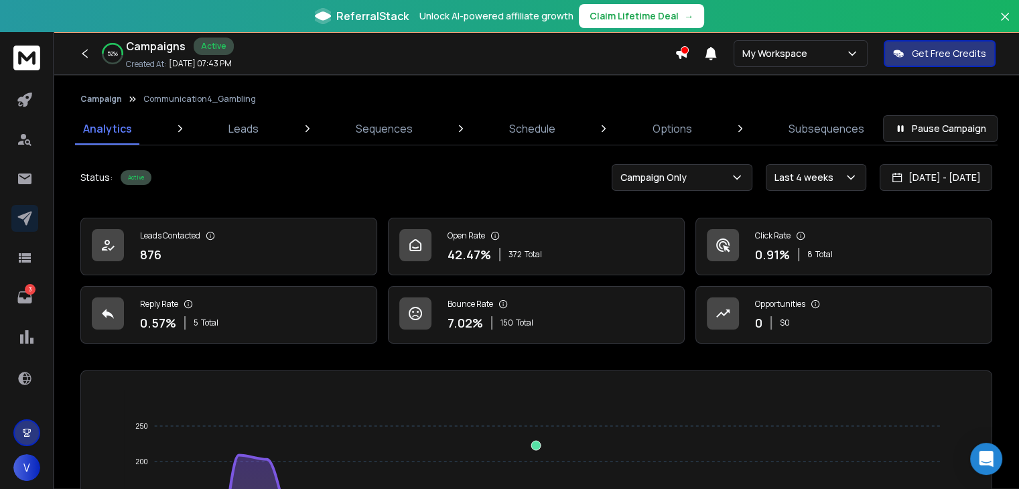
click at [509, 177] on div "Status: Active Pause Campaign Campaign Only Last 4 weeks [DATE] - [DATE]" at bounding box center [536, 177] width 912 height 27
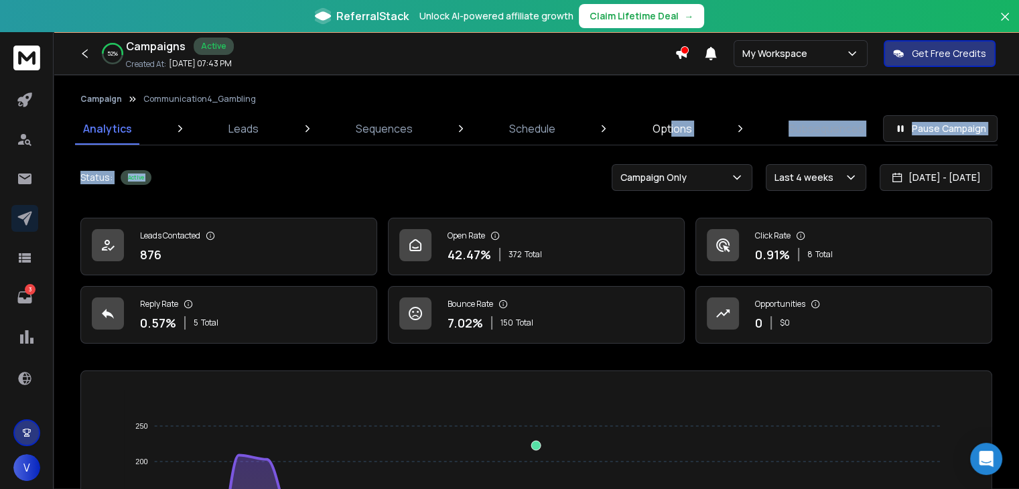
drag, startPoint x: 475, startPoint y: 156, endPoint x: 672, endPoint y: 133, distance: 198.4
click at [263, 132] on link "Leads" at bounding box center [243, 129] width 46 height 32
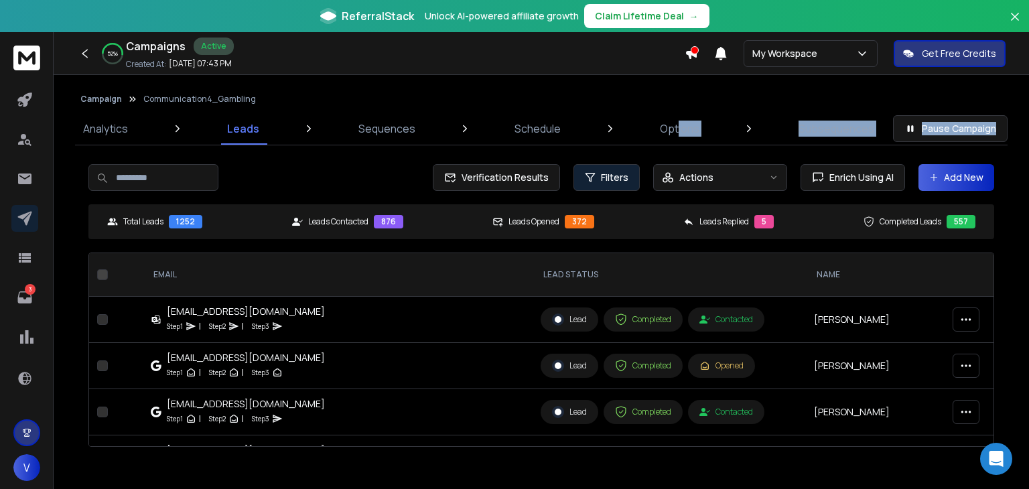
click at [627, 176] on span "Filters" at bounding box center [614, 177] width 27 height 13
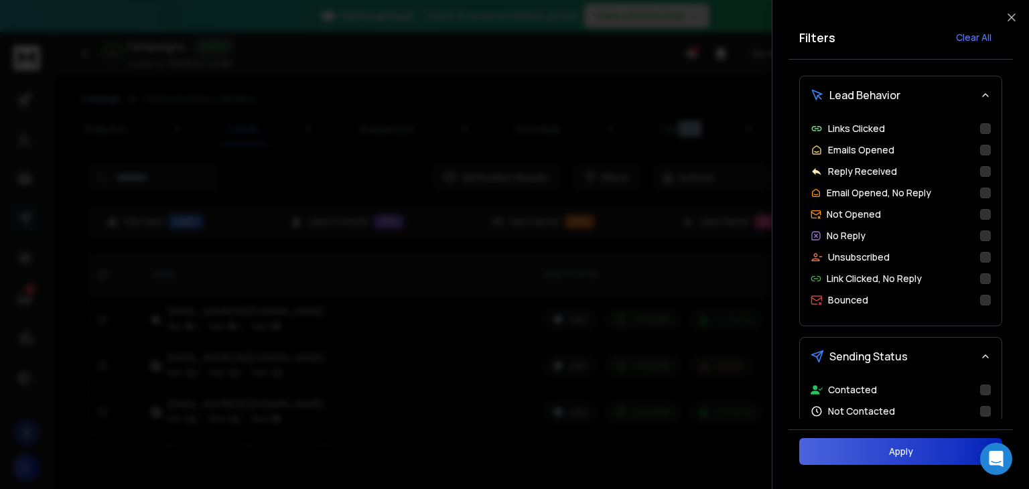
click at [981, 279] on button "Link Clicked, No Reply" at bounding box center [986, 278] width 11 height 11
click at [914, 449] on button "Apply" at bounding box center [901, 451] width 203 height 27
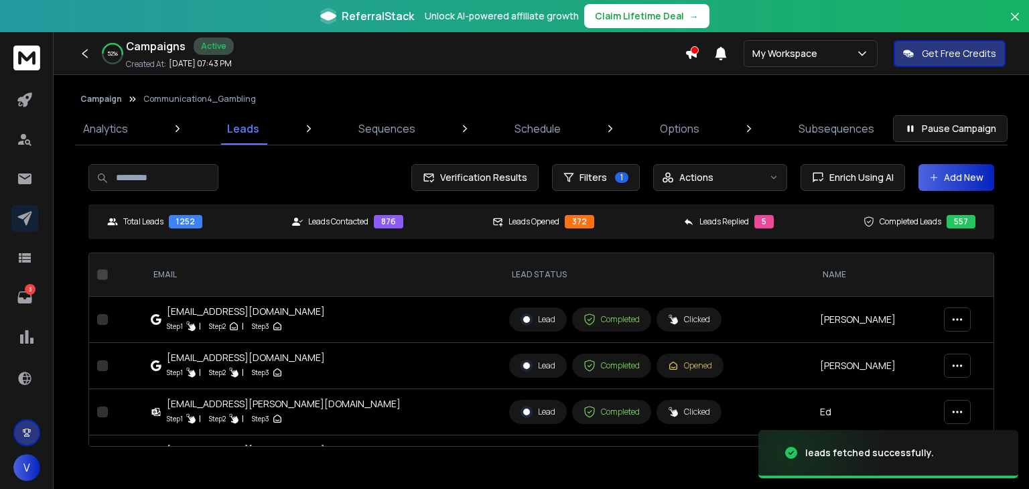
click at [532, 46] on div "52 % Campaigns Active Created At: [DATE] 07:43 PM My Workspace Get Free Credits" at bounding box center [514, 53] width 1029 height 43
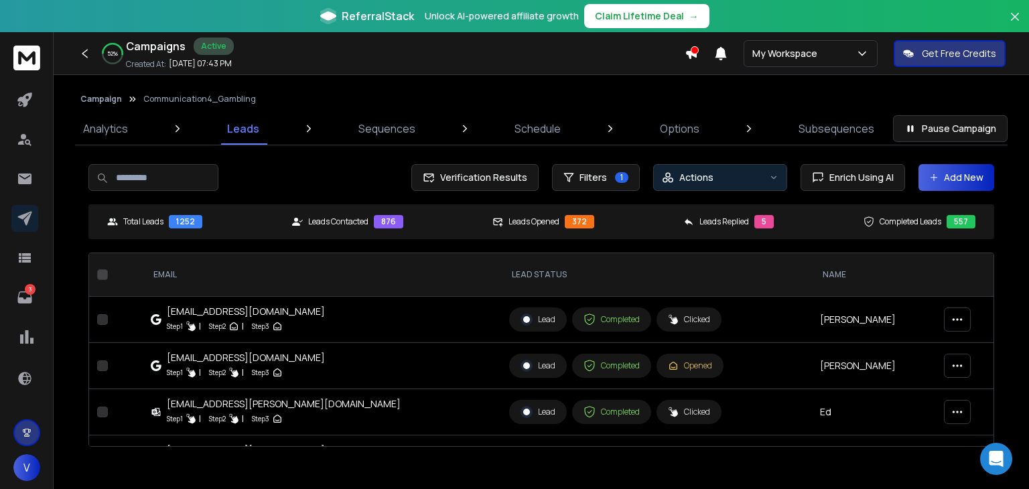
click at [694, 180] on p "Actions" at bounding box center [697, 177] width 34 height 13
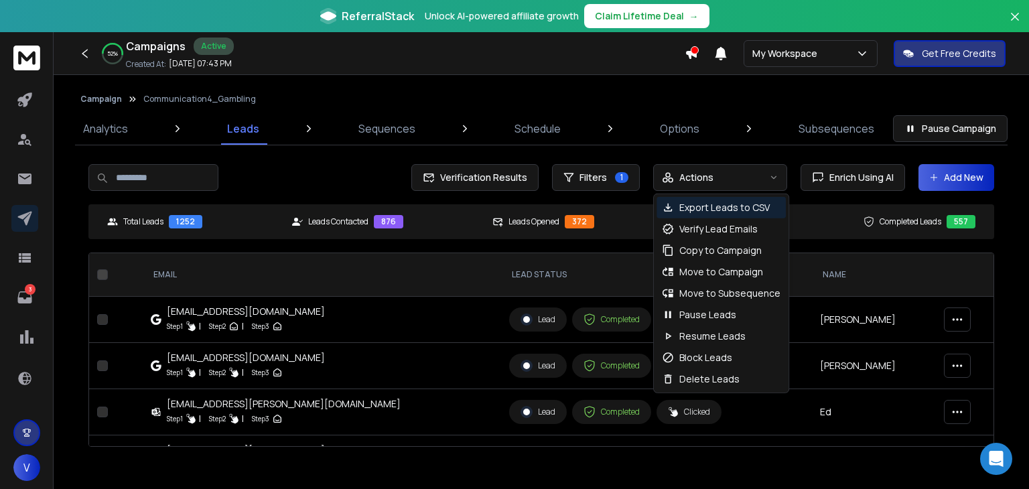
click at [729, 211] on p "Export Leads to CSV" at bounding box center [725, 207] width 90 height 13
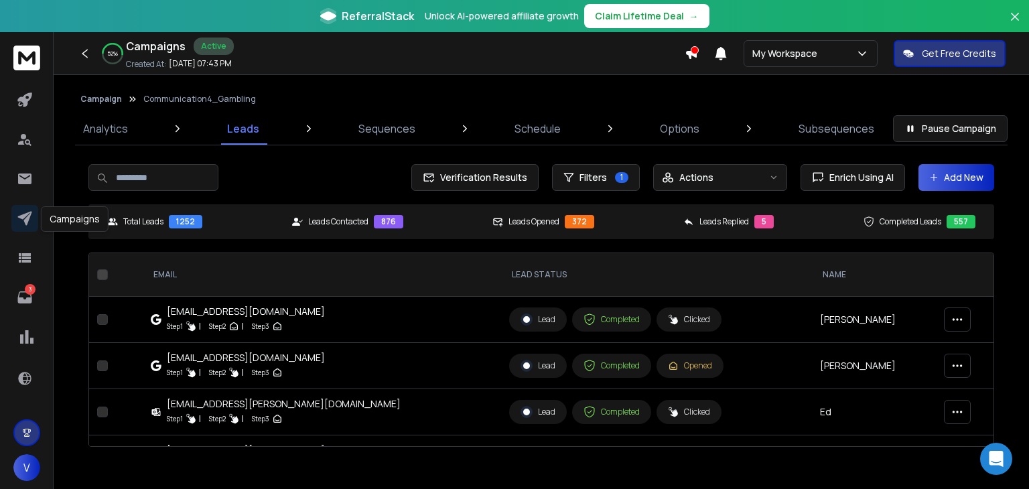
click at [21, 219] on icon at bounding box center [24, 219] width 14 height 14
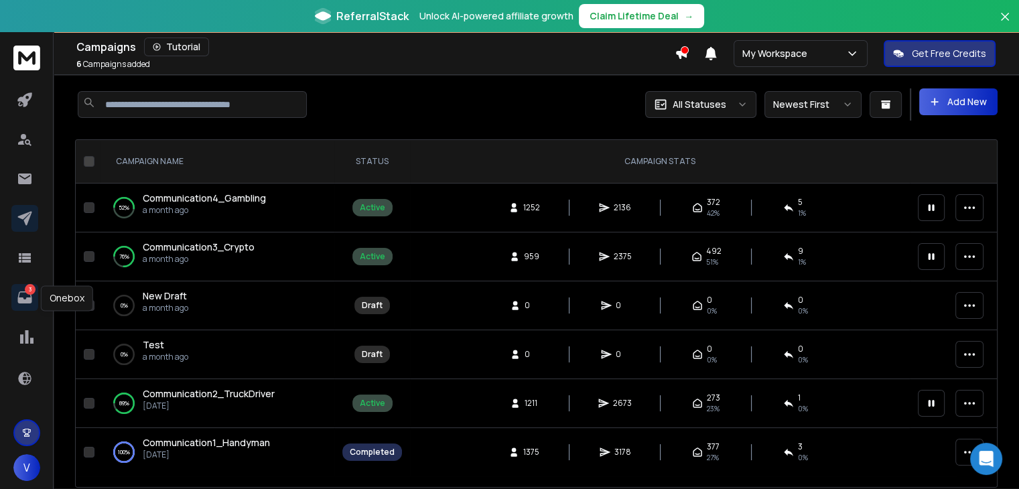
click at [17, 290] on icon at bounding box center [25, 298] width 16 height 16
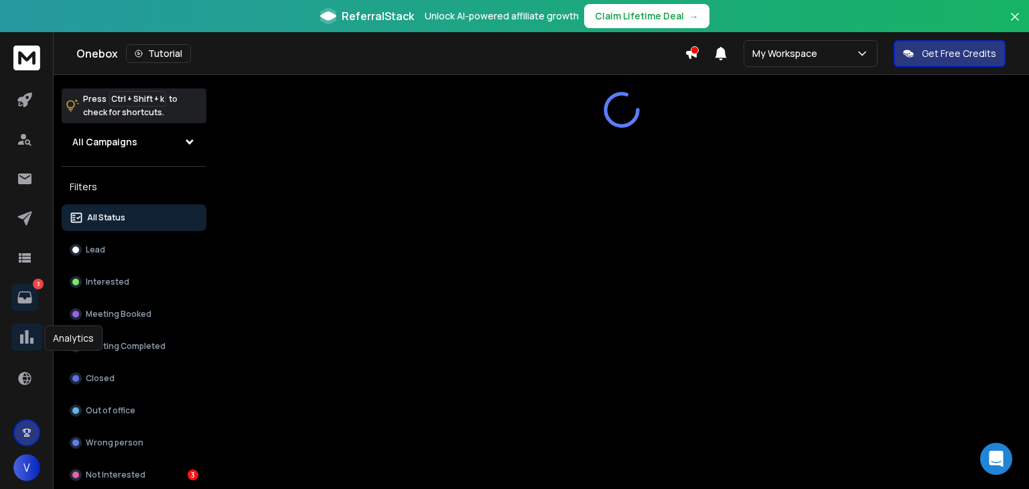
click at [30, 329] on icon at bounding box center [27, 337] width 20 height 20
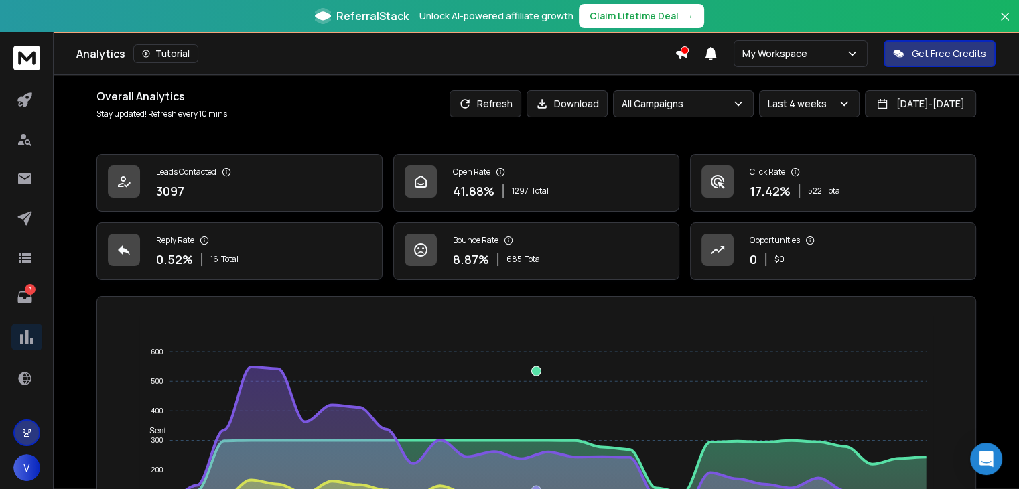
click at [641, 58] on div "New in ReachInbox" at bounding box center [628, 53] width 101 height 25
